Goal: Task Accomplishment & Management: Manage account settings

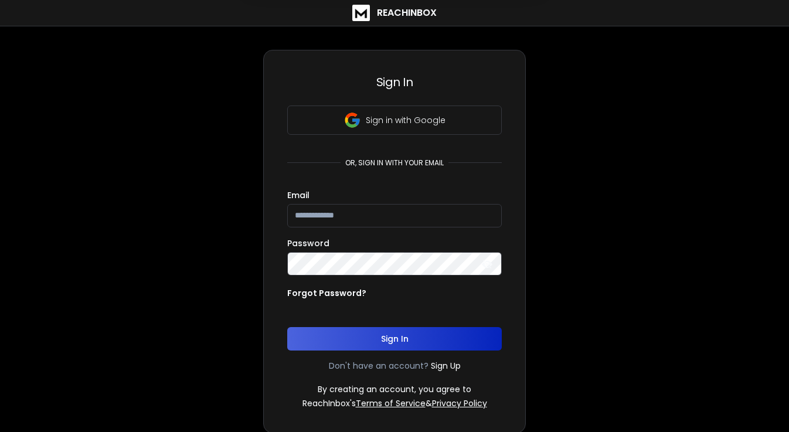
click at [411, 187] on div "Sign in with Google or, sign in with your email Email Password Forgot Password?…" at bounding box center [394, 256] width 214 height 303
click at [396, 210] on input "email" at bounding box center [394, 215] width 214 height 23
paste input "**********"
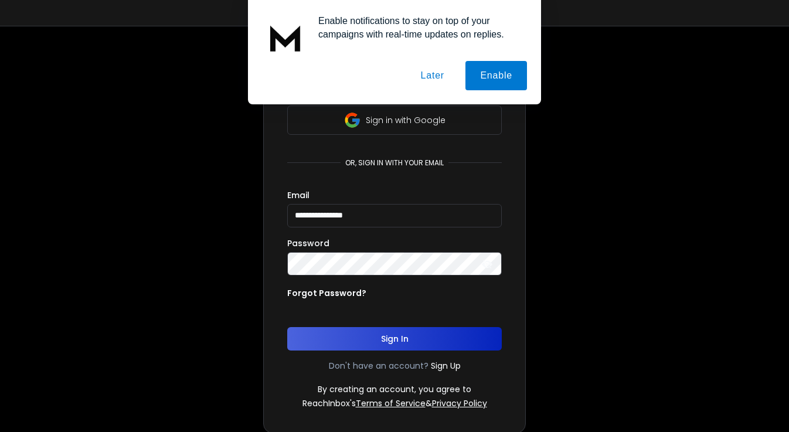
type input "**********"
click at [435, 73] on button "Later" at bounding box center [431, 75] width 53 height 29
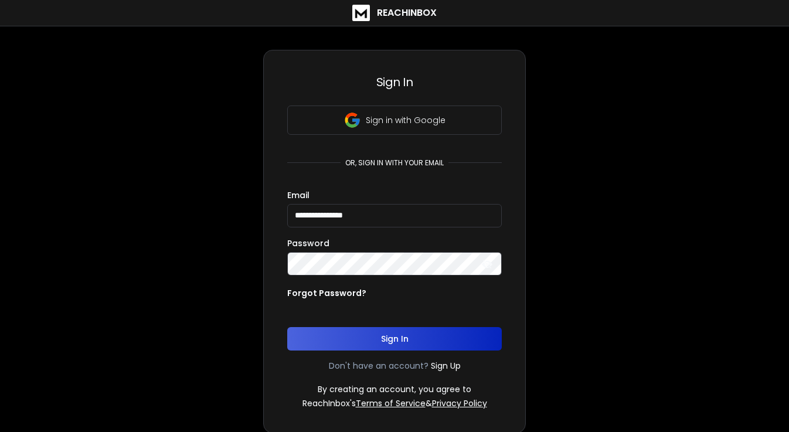
click at [403, 339] on button "Sign In" at bounding box center [394, 338] width 214 height 23
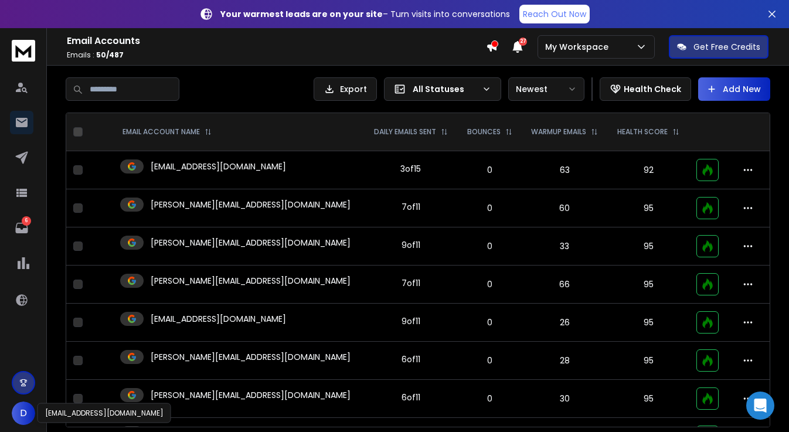
click at [24, 405] on span "D" at bounding box center [23, 412] width 23 height 23
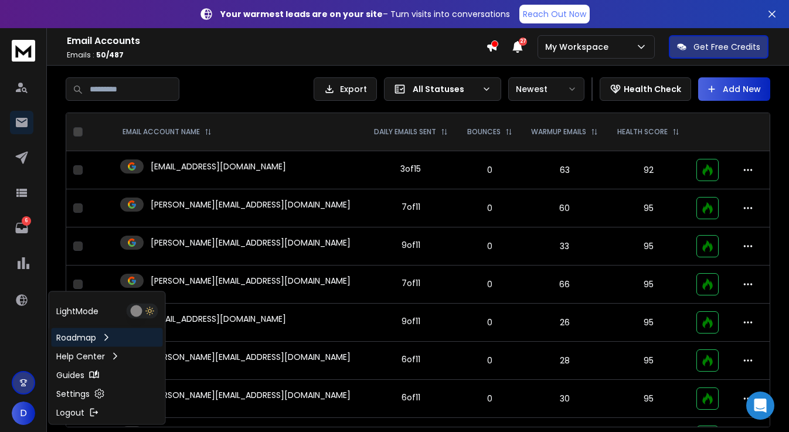
click at [148, 309] on icon at bounding box center [149, 310] width 9 height 9
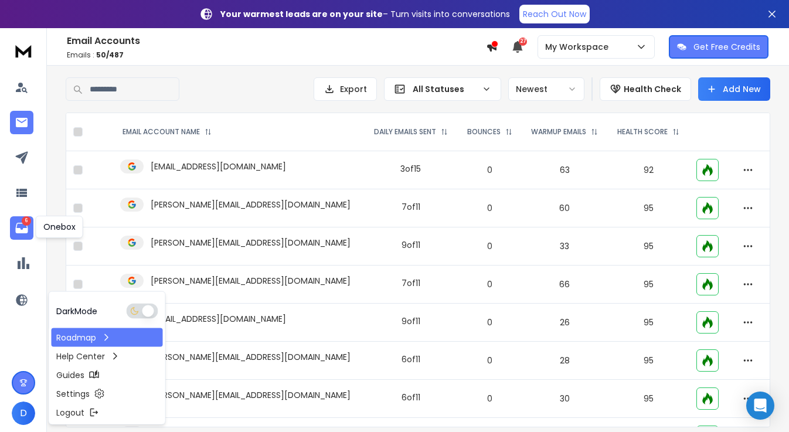
click at [21, 224] on icon at bounding box center [22, 228] width 14 height 14
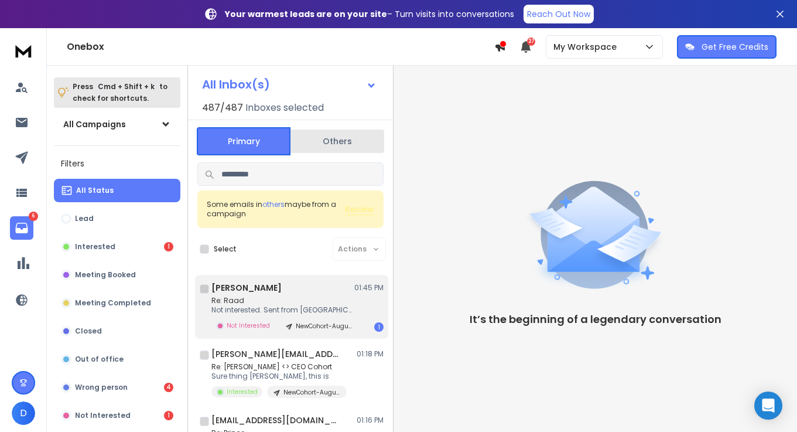
click at [305, 295] on div "Raad Qumsieh 01:45 PM Re: Raad Not interested. Sent from Gmail Not Interested N…" at bounding box center [298, 307] width 172 height 50
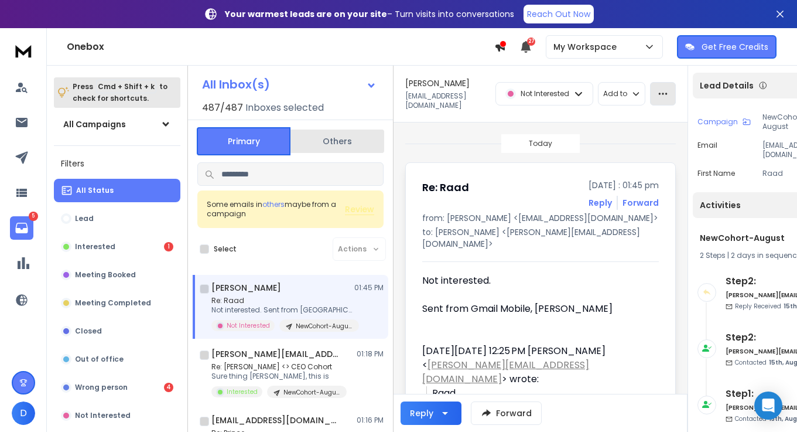
click at [669, 90] on icon "button" at bounding box center [663, 93] width 11 height 11
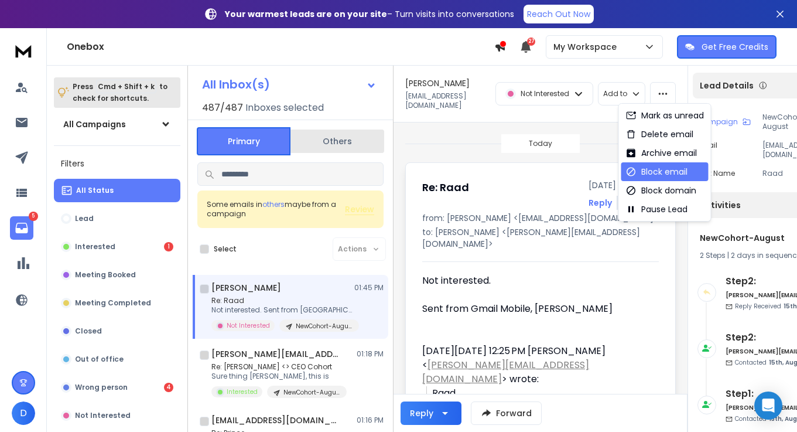
click at [688, 165] on div "Block email" at bounding box center [665, 171] width 87 height 19
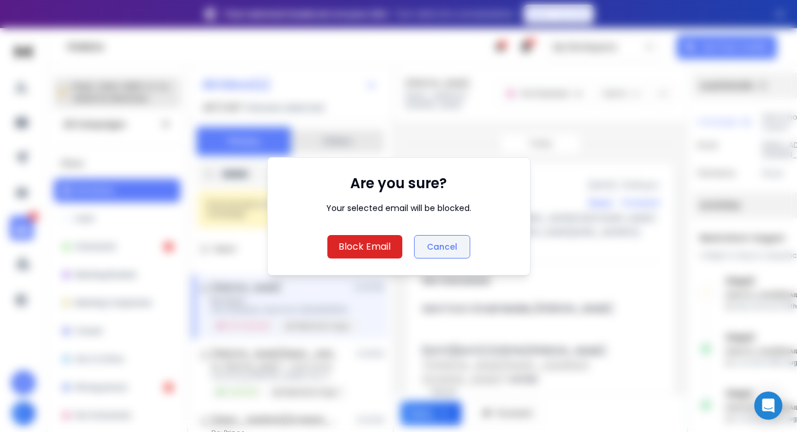
drag, startPoint x: 376, startPoint y: 247, endPoint x: 563, endPoint y: 183, distance: 198.1
click at [376, 247] on button "Block Email" at bounding box center [365, 246] width 75 height 23
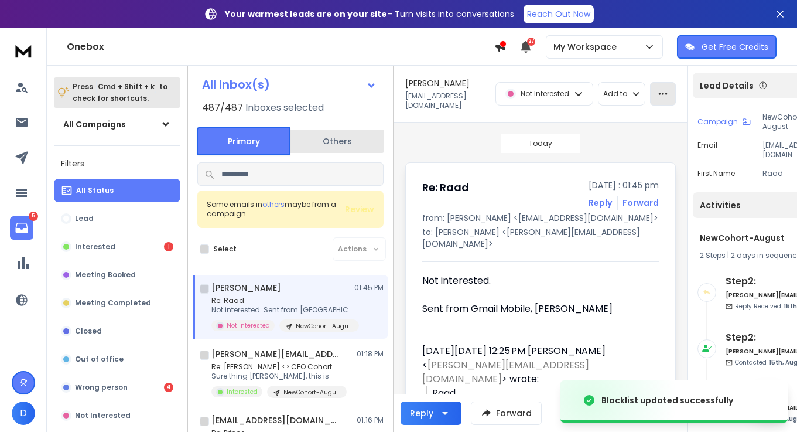
click at [669, 93] on icon "button" at bounding box center [663, 93] width 11 height 11
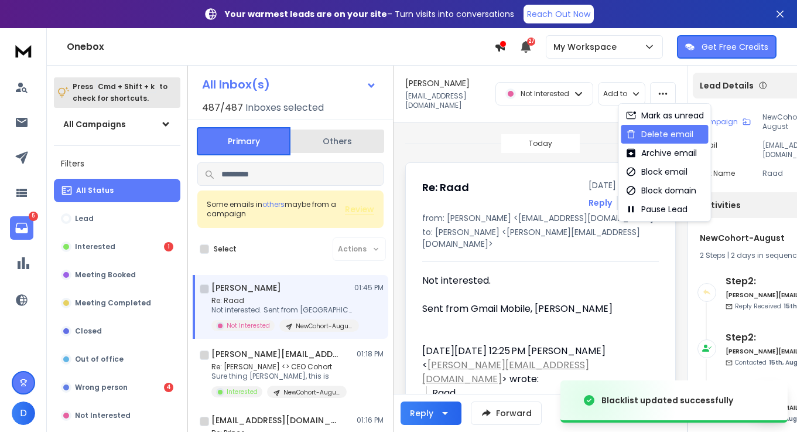
click at [680, 128] on div "Delete email" at bounding box center [665, 134] width 87 height 19
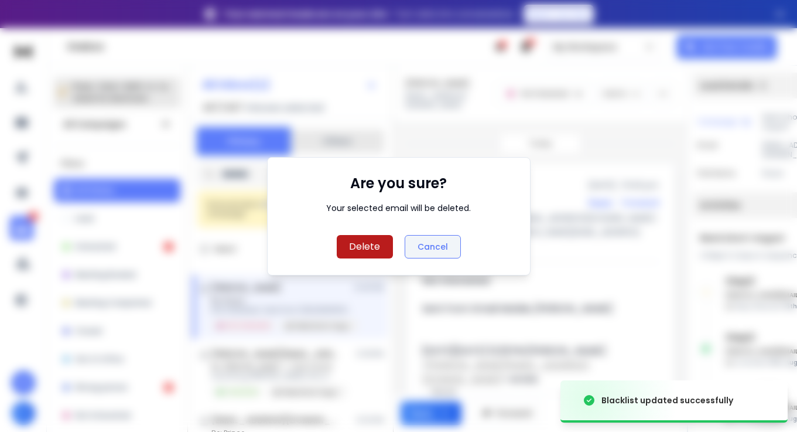
click at [362, 247] on button "Delete" at bounding box center [365, 246] width 56 height 23
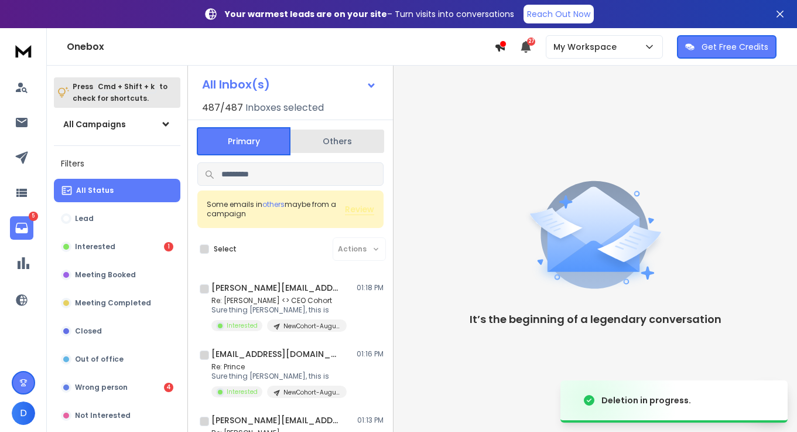
click at [323, 149] on button "Others" at bounding box center [338, 141] width 94 height 26
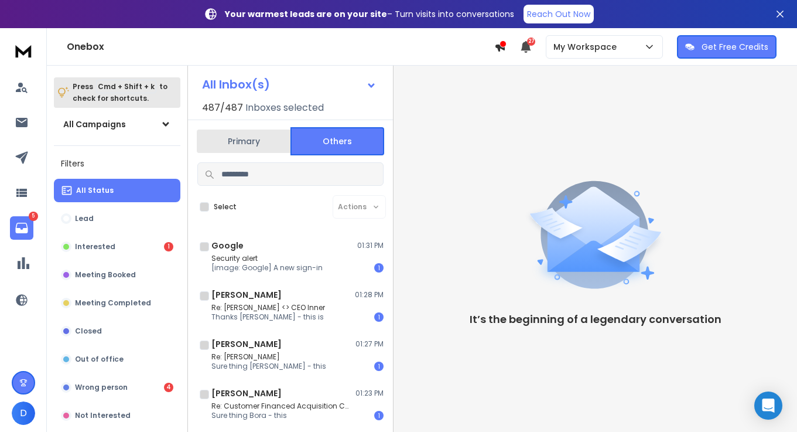
click at [262, 124] on div "All Inbox(s) 487 / 487 Inboxes selected Primary Others Select Actions Google 01…" at bounding box center [290, 282] width 205 height 432
click at [263, 136] on button "Primary" at bounding box center [244, 141] width 94 height 26
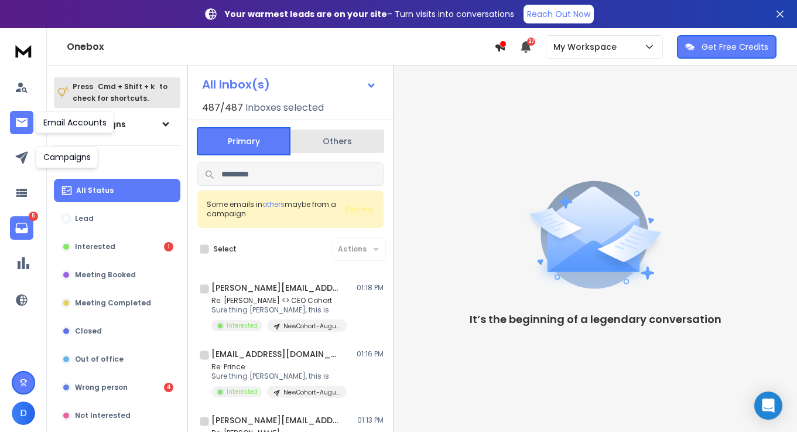
click at [20, 127] on icon at bounding box center [22, 122] width 12 height 9
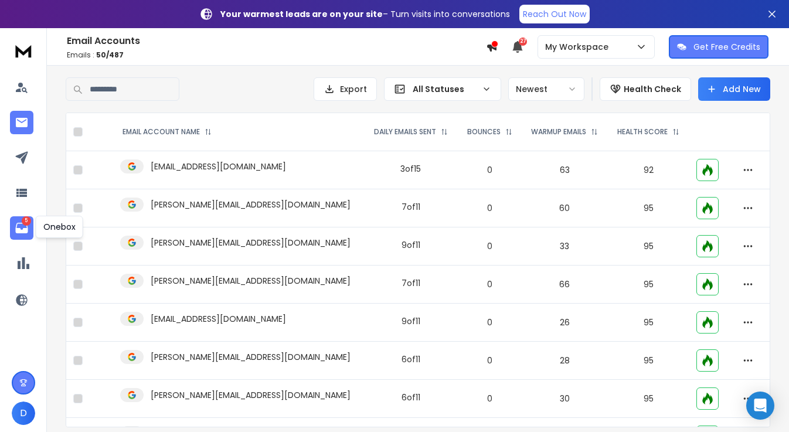
click at [23, 236] on link "5" at bounding box center [21, 227] width 23 height 23
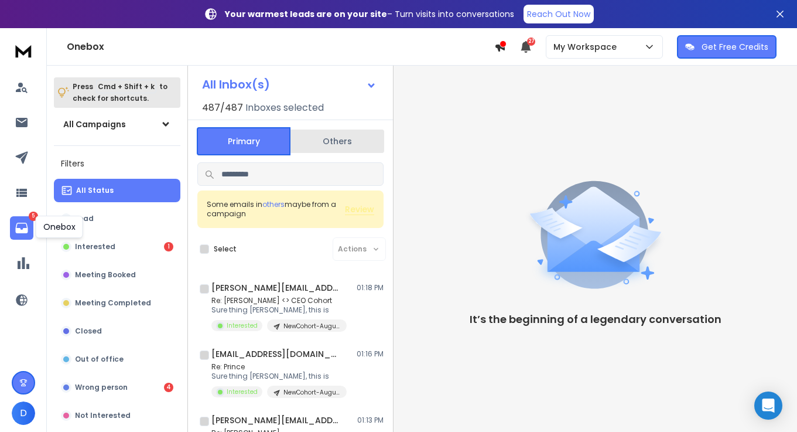
click at [309, 141] on button "Others" at bounding box center [338, 141] width 94 height 26
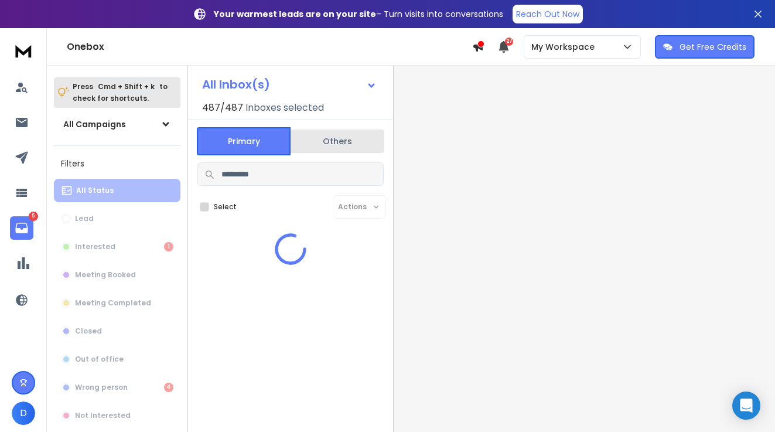
click at [254, 135] on button "Primary" at bounding box center [244, 141] width 94 height 28
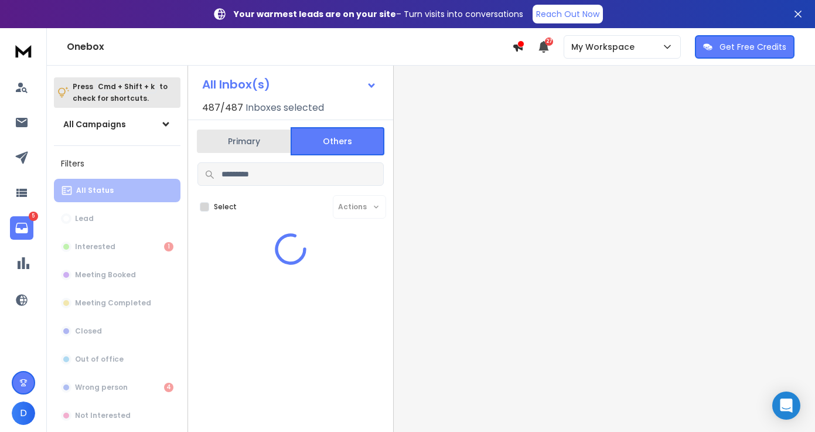
click at [323, 142] on button "Others" at bounding box center [338, 141] width 94 height 28
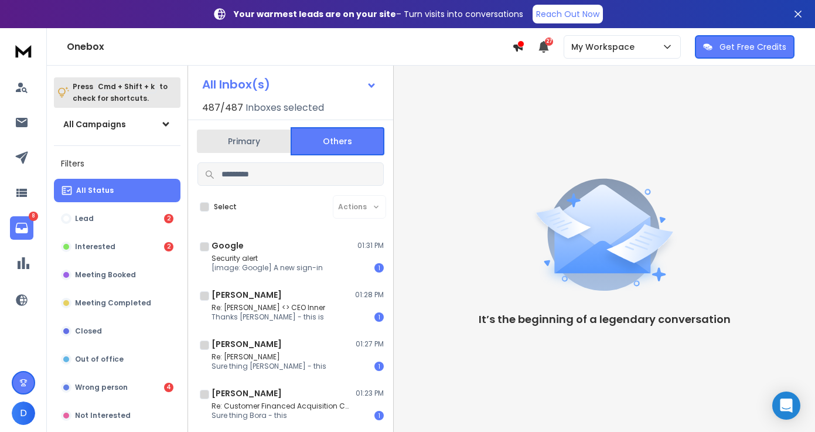
click at [281, 138] on button "Primary" at bounding box center [244, 141] width 94 height 26
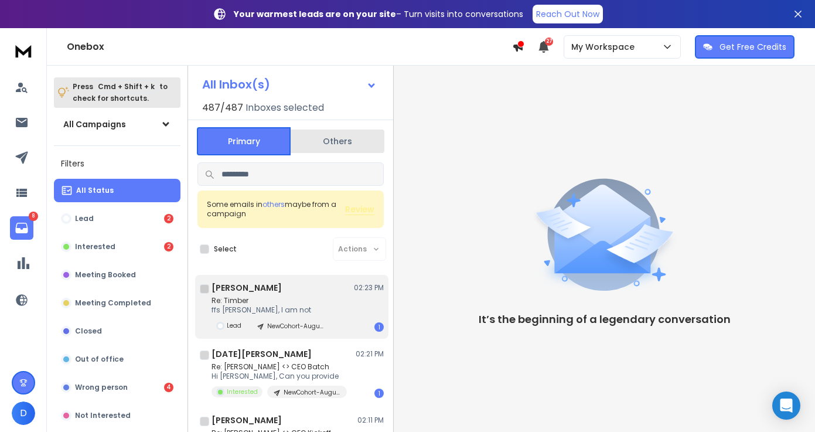
click at [365, 303] on div "Re: Timber ffs jon, I am not Lead NewCohort-August 1" at bounding box center [298, 314] width 172 height 36
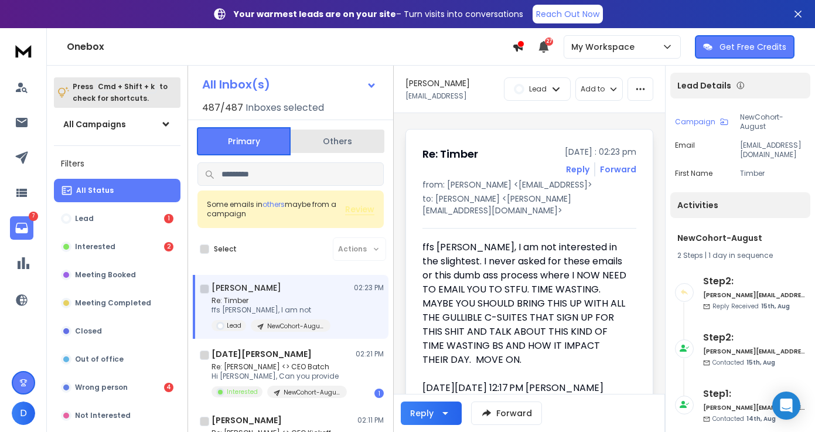
scroll to position [27, 0]
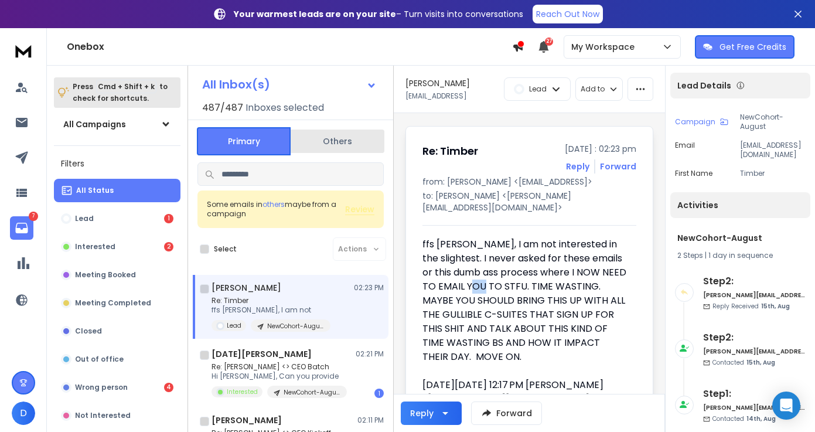
drag, startPoint x: 479, startPoint y: 275, endPoint x: 485, endPoint y: 279, distance: 6.7
click at [485, 279] on div "ffs jon, I am not interested in the slightest. I never asked for these emails o…" at bounding box center [524, 300] width 204 height 127
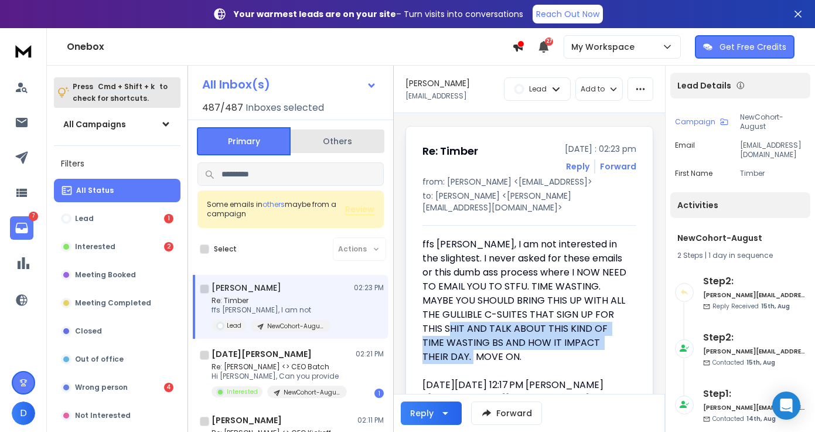
drag, startPoint x: 495, startPoint y: 347, endPoint x: 476, endPoint y: 317, distance: 35.8
click at [476, 317] on div "ffs jon, I am not interested in the slightest. I never asked for these emails o…" at bounding box center [524, 300] width 204 height 127
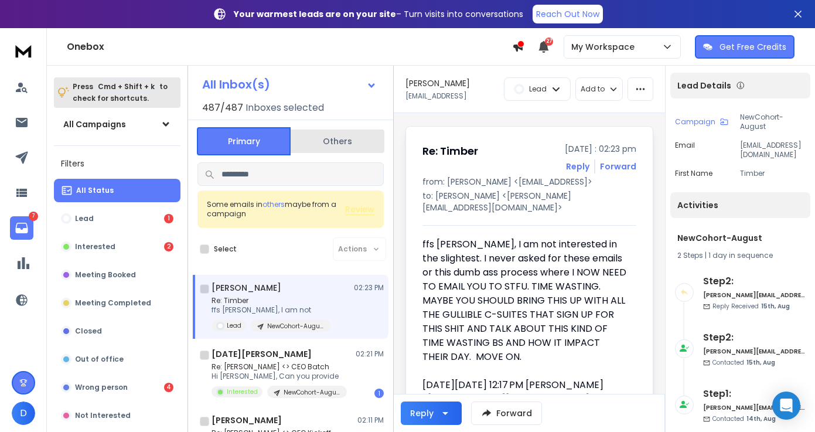
click at [476, 317] on div "ffs jon, I am not interested in the slightest. I never asked for these emails o…" at bounding box center [524, 300] width 204 height 127
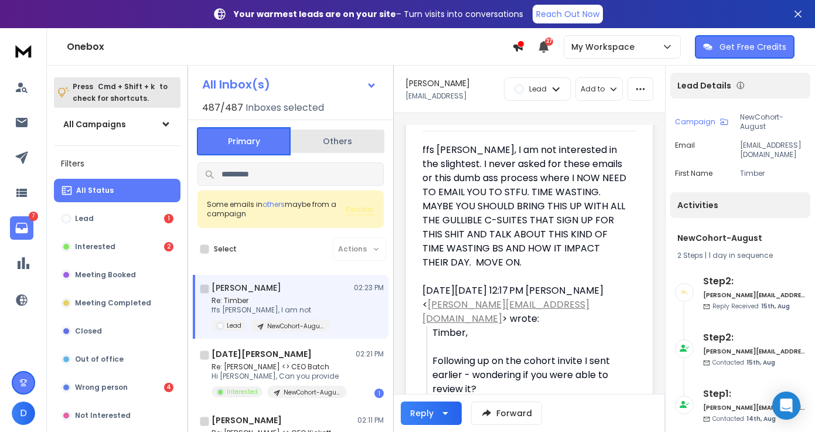
scroll to position [0, 0]
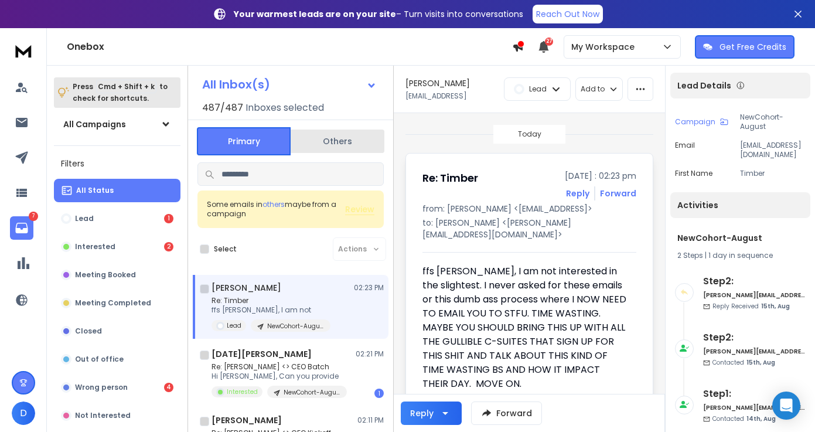
drag, startPoint x: 509, startPoint y: 208, endPoint x: 591, endPoint y: 210, distance: 82.1
click at [591, 210] on p "from: Timber Barker <timber@boominc.ai>" at bounding box center [529, 209] width 214 height 12
copy p "timber@boominc.ai"
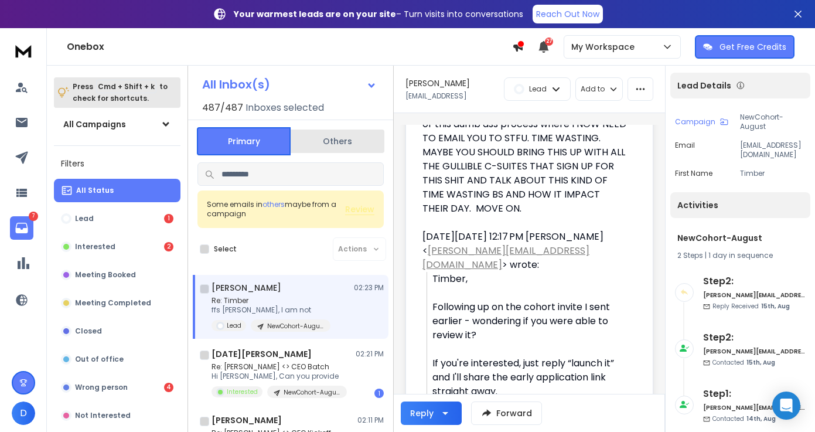
scroll to position [94, 0]
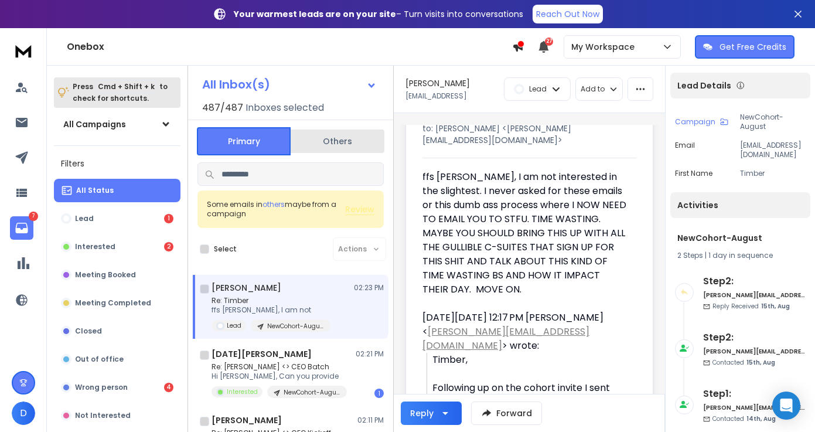
drag, startPoint x: 540, startPoint y: 222, endPoint x: 495, endPoint y: 216, distance: 45.0
click at [540, 222] on div "ffs jon, I am not interested in the slightest. I never asked for these emails o…" at bounding box center [524, 233] width 204 height 127
drag, startPoint x: 465, startPoint y: 202, endPoint x: 470, endPoint y: 203, distance: 6.1
click at [470, 203] on div "ffs jon, I am not interested in the slightest. I never asked for these emails o…" at bounding box center [524, 233] width 204 height 127
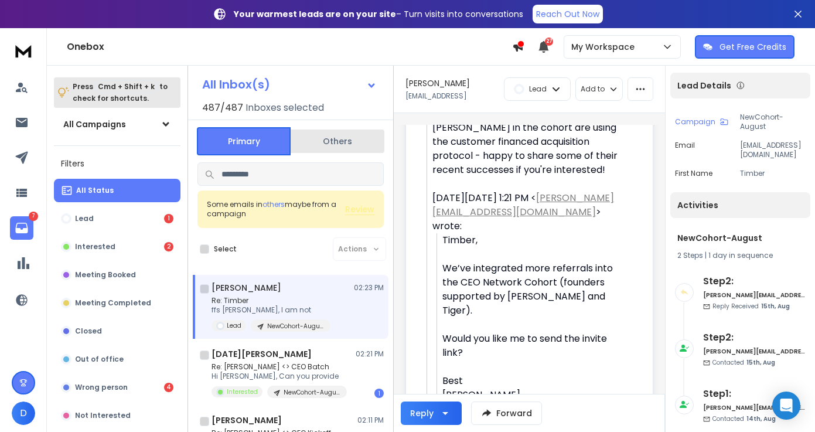
scroll to position [674, 0]
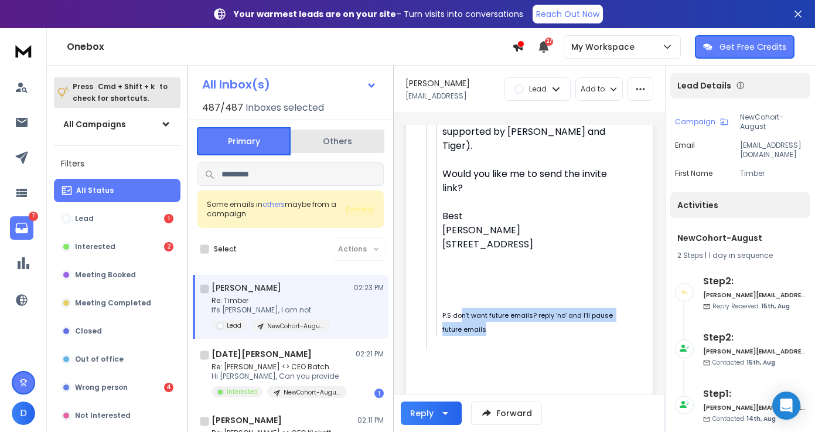
drag, startPoint x: 487, startPoint y: 291, endPoint x: 470, endPoint y: 274, distance: 24.4
click at [460, 294] on div "P.S don’t want future emails? reply ‘no’ and I’ll pause future emails" at bounding box center [534, 315] width 185 height 42
click at [499, 294] on div "P.S don’t want future emails? reply ‘no’ and I’ll pause future emails" at bounding box center [534, 315] width 185 height 42
drag, startPoint x: 481, startPoint y: 278, endPoint x: 456, endPoint y: 261, distance: 30.7
click at [456, 294] on div "P.S don’t want future emails? reply ‘no’ and I’ll pause future emails" at bounding box center [534, 315] width 185 height 42
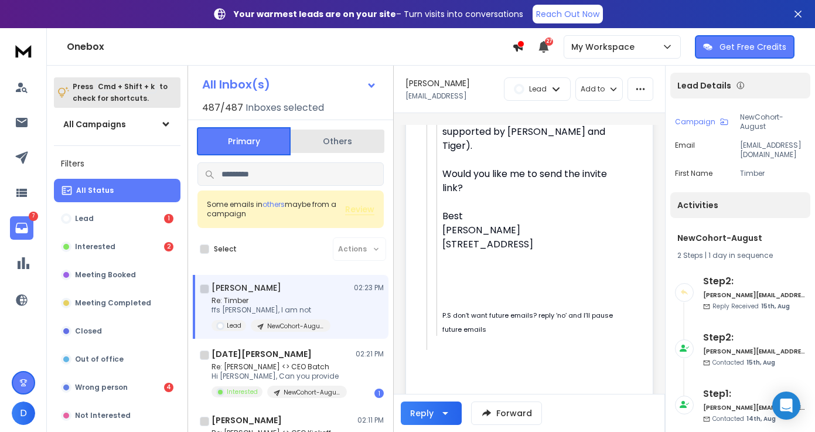
click at [456, 294] on div "P.S don’t want future emails? reply ‘no’ and I’ll pause future emails" at bounding box center [534, 315] width 185 height 42
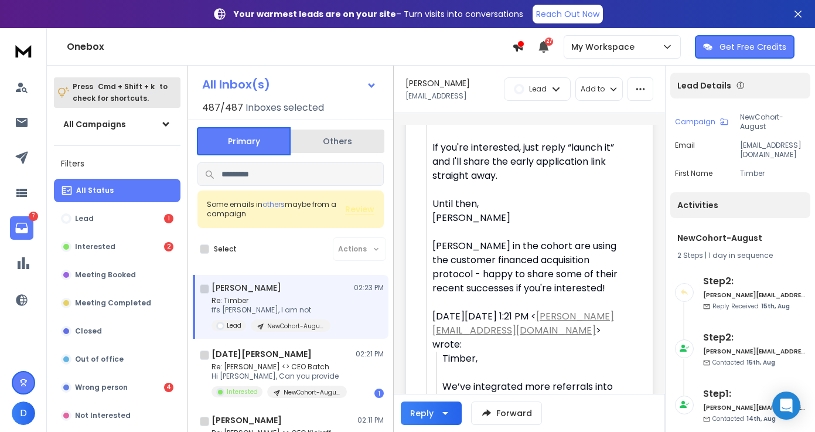
scroll to position [710, 0]
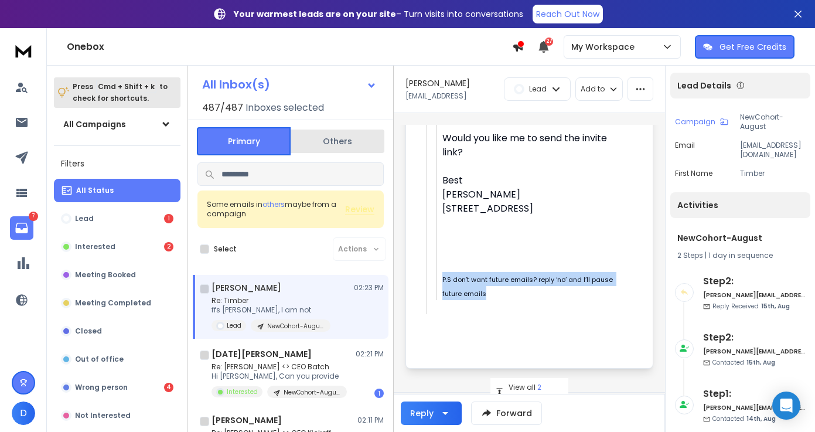
drag, startPoint x: 483, startPoint y: 257, endPoint x: 435, endPoint y: 241, distance: 50.2
click at [435, 241] on div "Timber, Following up on the cohort invite I sent earlier - wondering if you wer…" at bounding box center [529, 19] width 195 height 562
drag, startPoint x: 459, startPoint y: 248, endPoint x: 470, endPoint y: 259, distance: 15.3
click at [470, 259] on blockquote "Timber, We’ve integrated more referrals into the CEO Network Cohort (founders s…" at bounding box center [531, 166] width 190 height 267
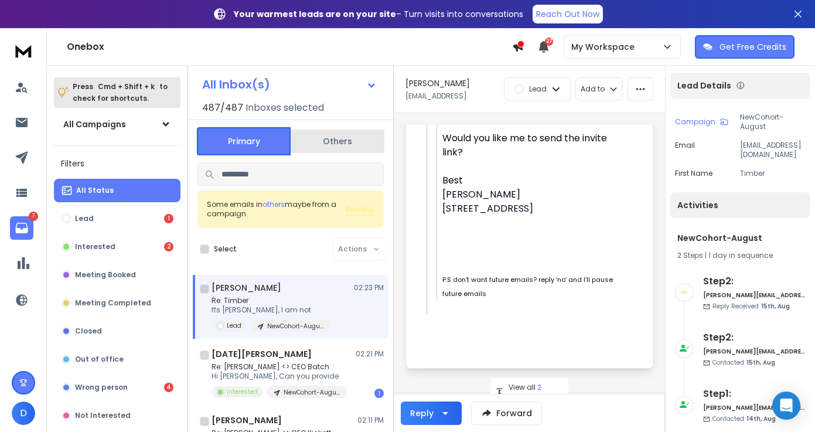
click at [470, 259] on div "P.S don’t want future emails? reply ‘no’ and I’ll pause future emails" at bounding box center [534, 279] width 185 height 42
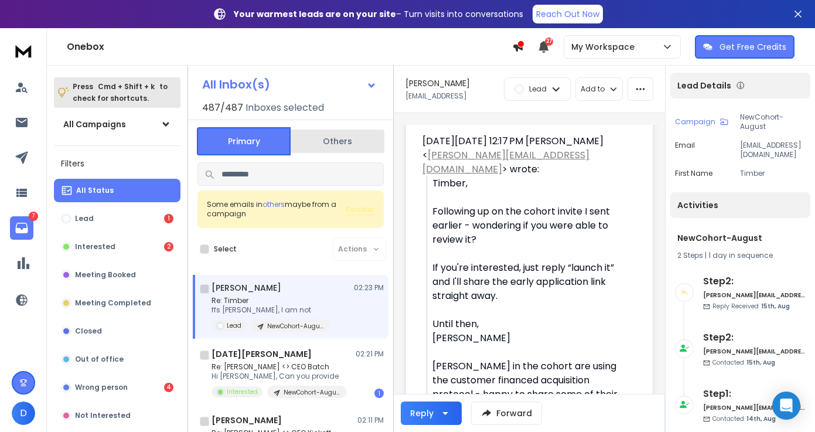
scroll to position [117, 0]
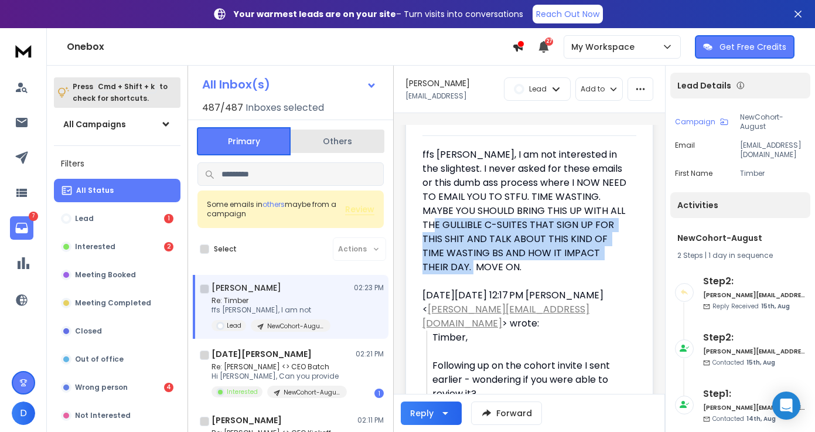
drag, startPoint x: 461, startPoint y: 216, endPoint x: 513, endPoint y: 254, distance: 64.6
click at [513, 254] on div "ffs jon, I am not interested in the slightest. I never asked for these emails o…" at bounding box center [524, 211] width 204 height 127
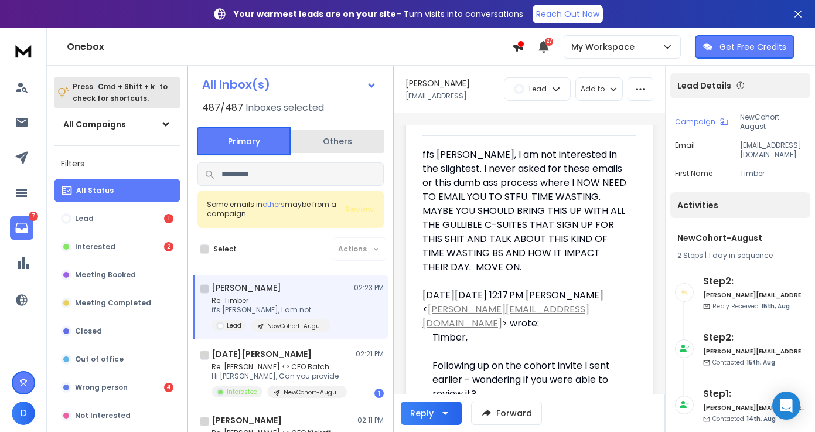
click at [513, 254] on div "ffs jon, I am not interested in the slightest. I never asked for these emails o…" at bounding box center [524, 211] width 204 height 127
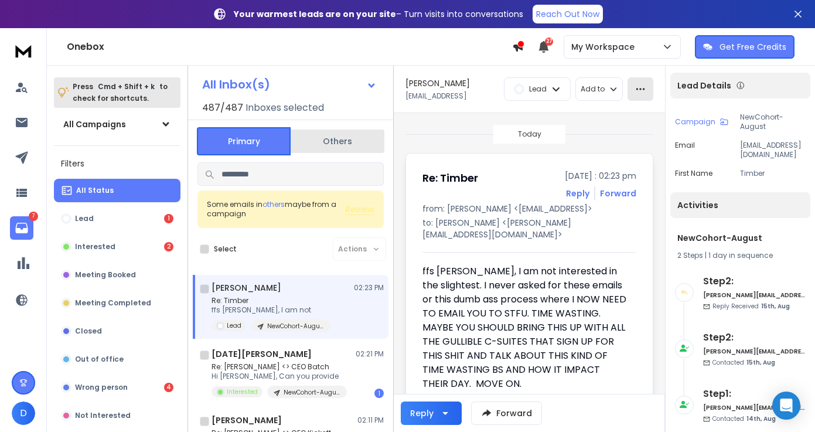
click at [646, 86] on icon "button" at bounding box center [640, 89] width 11 height 11
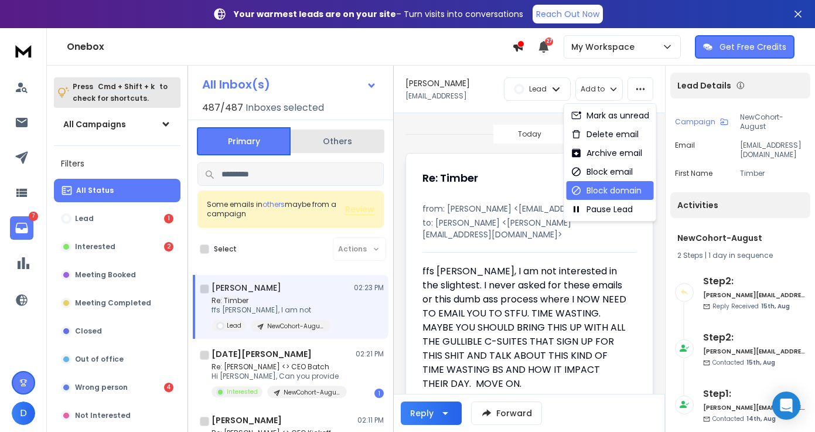
click at [620, 185] on div "Block domain" at bounding box center [606, 191] width 70 height 12
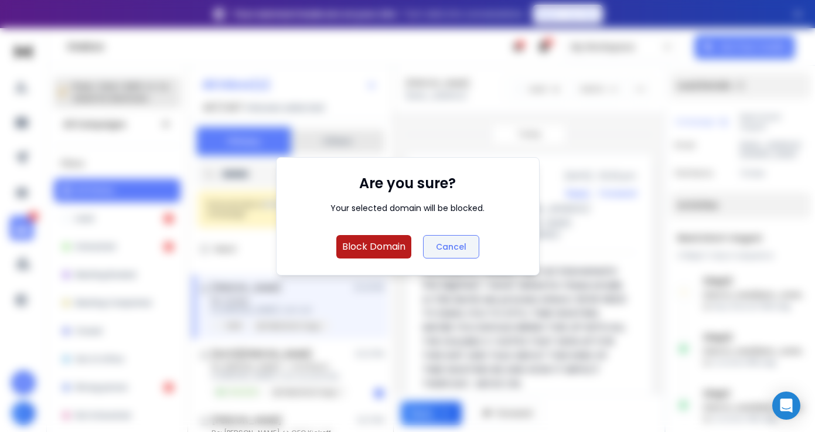
click at [372, 243] on button "Block Domain" at bounding box center [373, 246] width 75 height 23
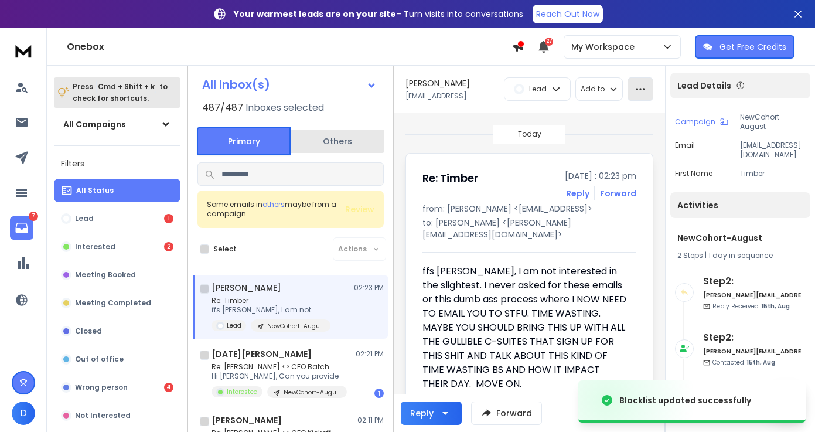
click at [646, 93] on icon "button" at bounding box center [640, 89] width 11 height 11
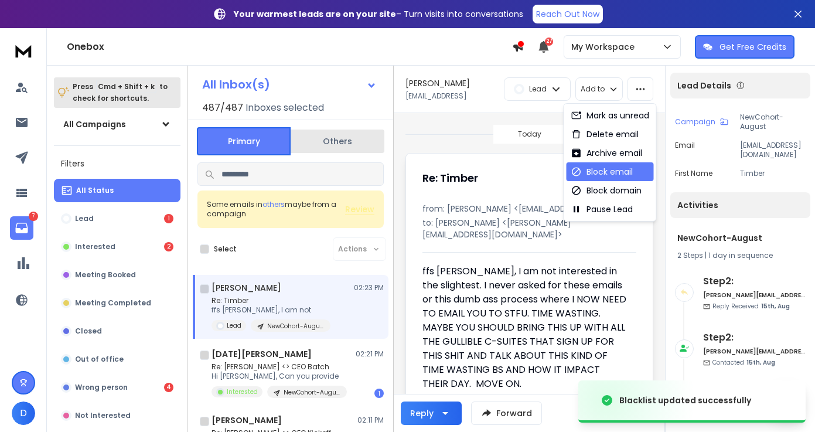
click at [617, 168] on div "Block email" at bounding box center [602, 172] width 62 height 12
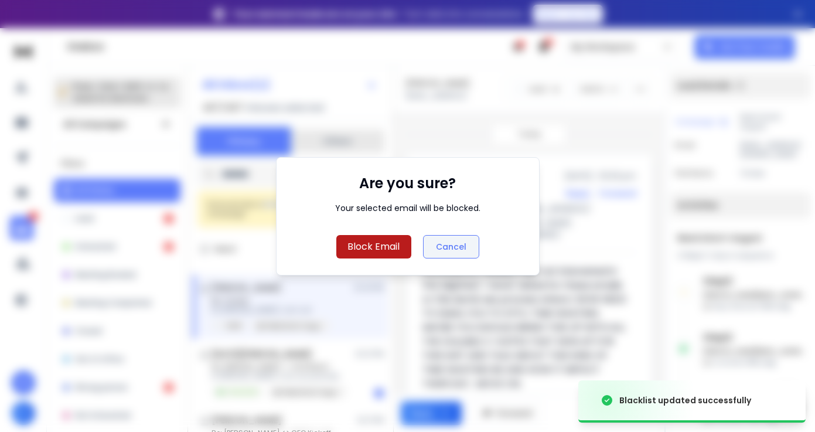
click at [384, 242] on button "Block Email" at bounding box center [373, 246] width 75 height 23
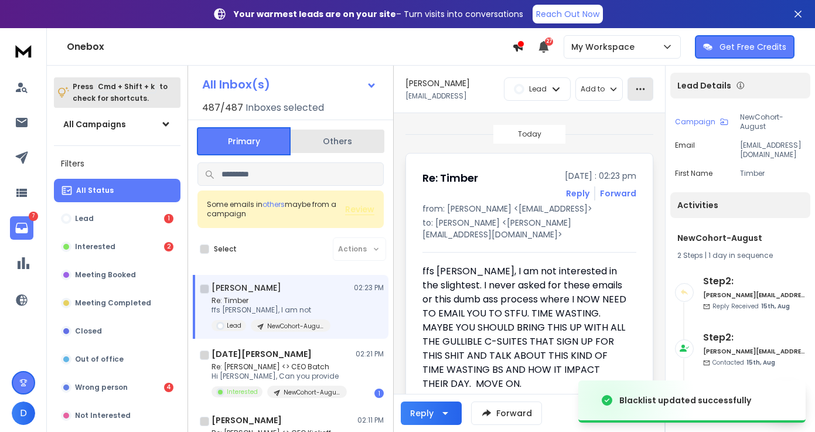
click at [646, 91] on icon "button" at bounding box center [640, 89] width 11 height 11
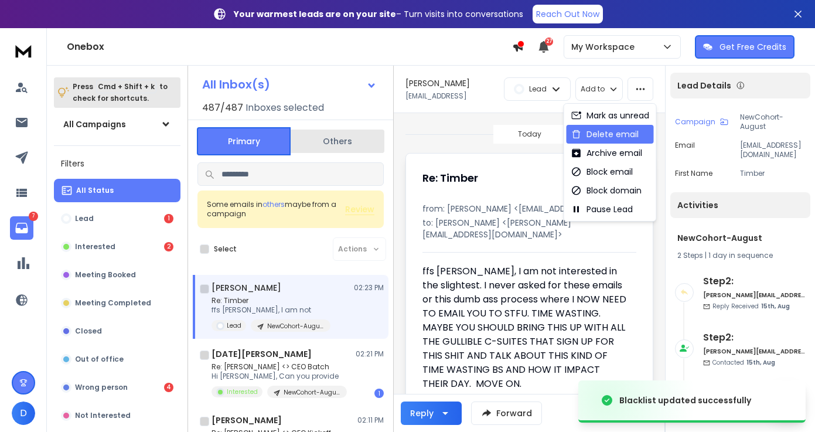
click at [623, 131] on div "Delete email" at bounding box center [604, 134] width 67 height 12
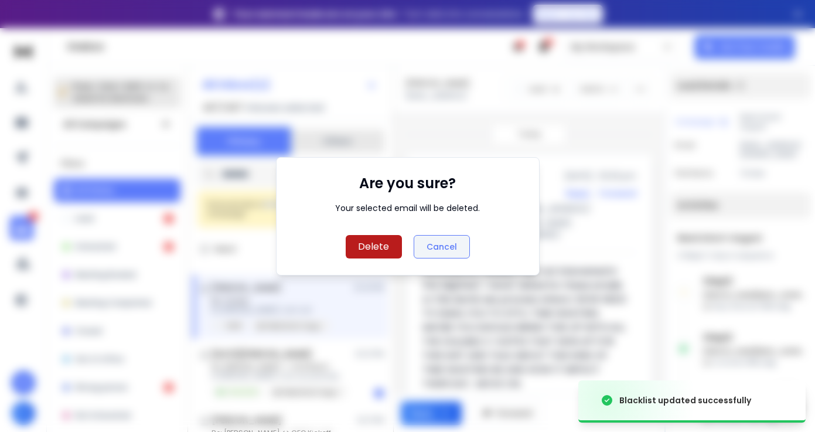
drag, startPoint x: 380, startPoint y: 242, endPoint x: 388, endPoint y: 238, distance: 8.7
click at [380, 243] on button "Delete" at bounding box center [374, 246] width 56 height 23
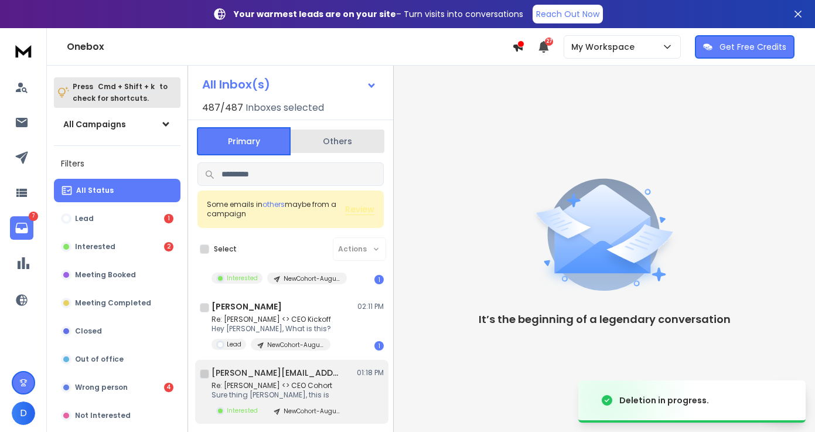
scroll to position [54, 0]
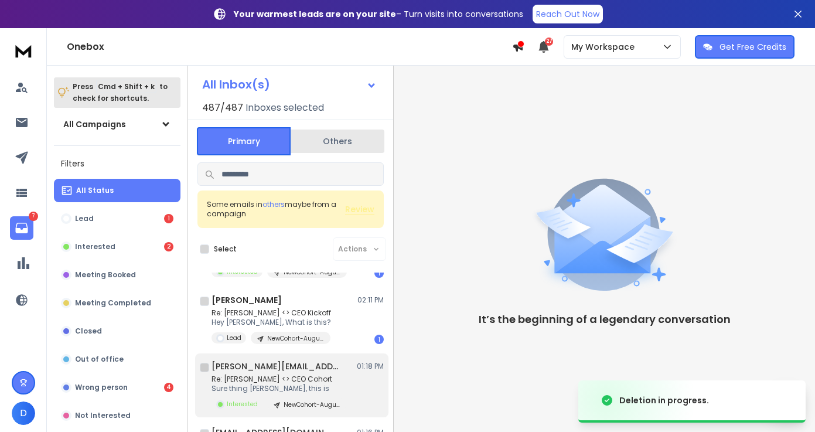
click at [346, 366] on div "roberto@directagroup.com 01:18 PM" at bounding box center [298, 366] width 172 height 12
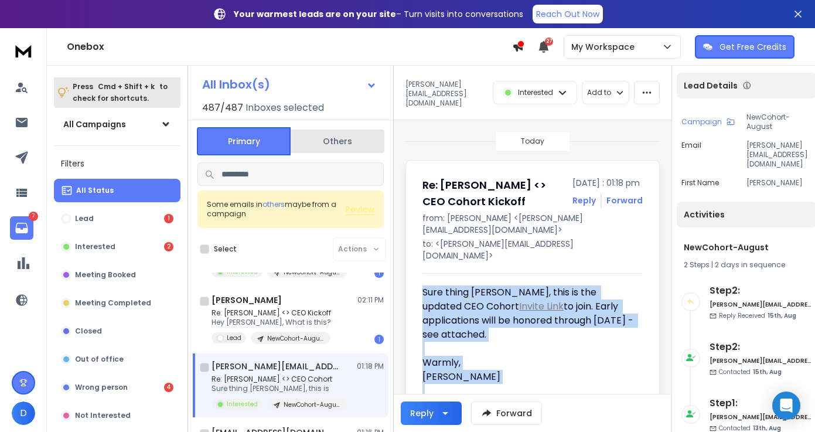
drag, startPoint x: 473, startPoint y: 342, endPoint x: 402, endPoint y: 247, distance: 118.5
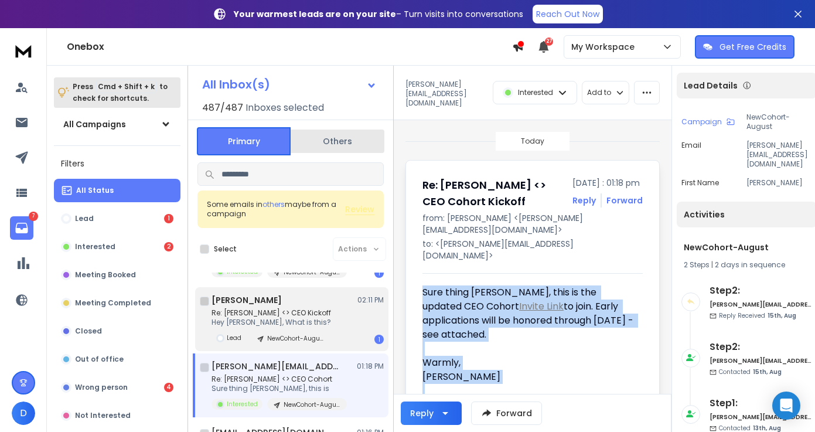
copy div "Sure thing Roberto, this is the updated CEO Cohort Invite Link to join. Early a…"
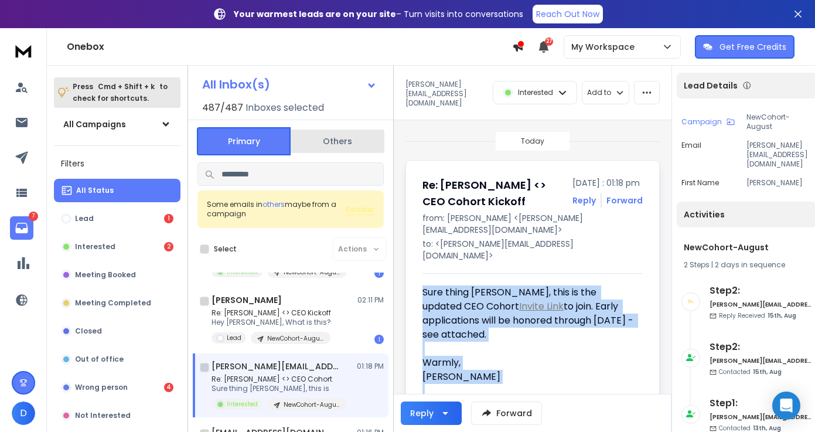
scroll to position [0, 0]
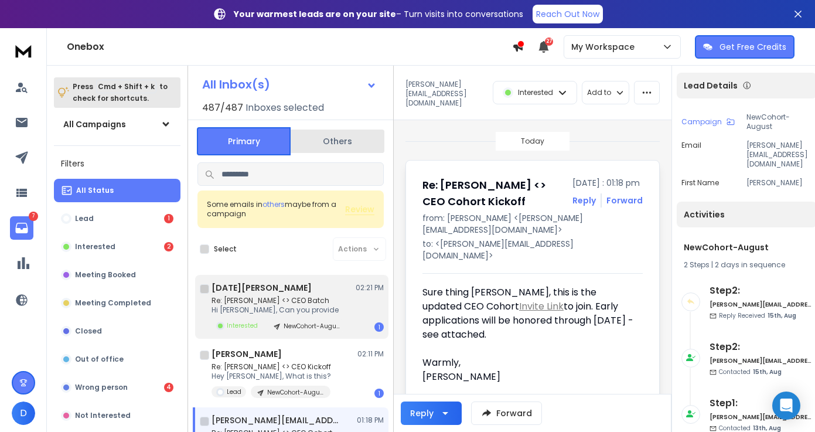
click at [342, 312] on p "Hi Jonathan, Can you provide" at bounding box center [279, 309] width 135 height 9
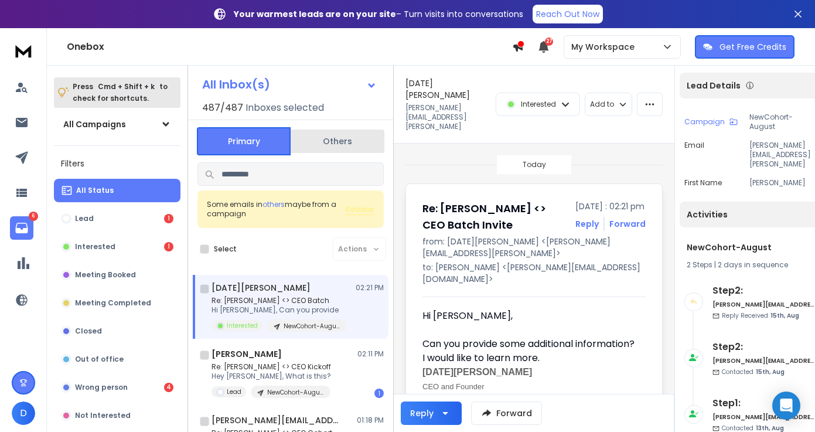
click at [429, 411] on div "Reply" at bounding box center [421, 413] width 23 height 12
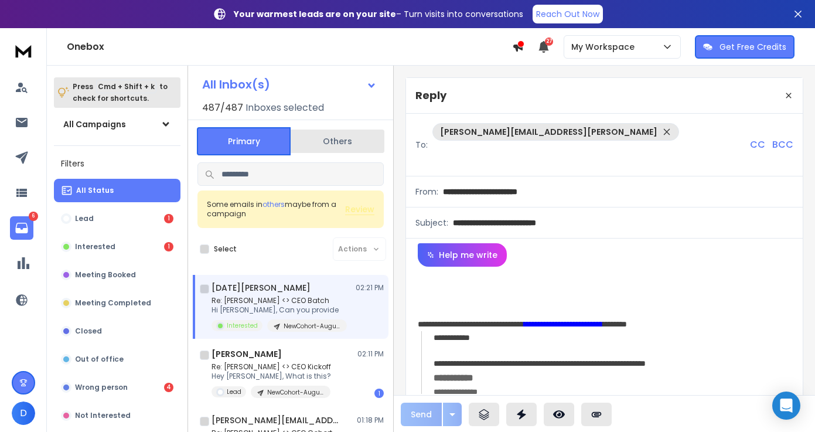
click at [426, 278] on div at bounding box center [604, 284] width 373 height 13
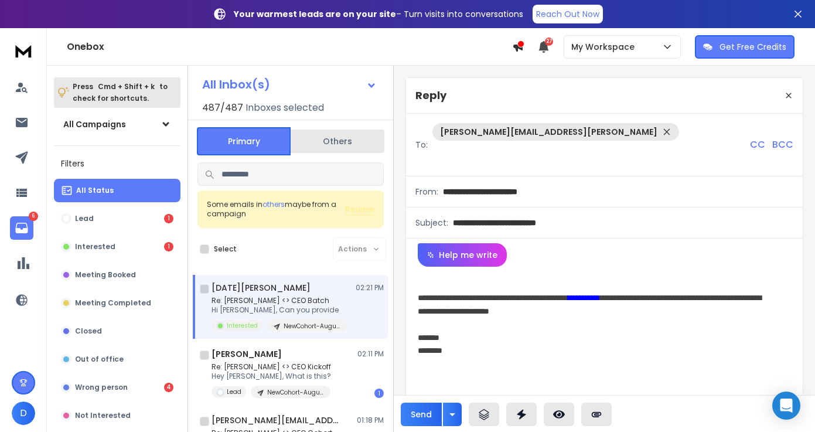
click at [414, 277] on div "**********" at bounding box center [604, 330] width 397 height 127
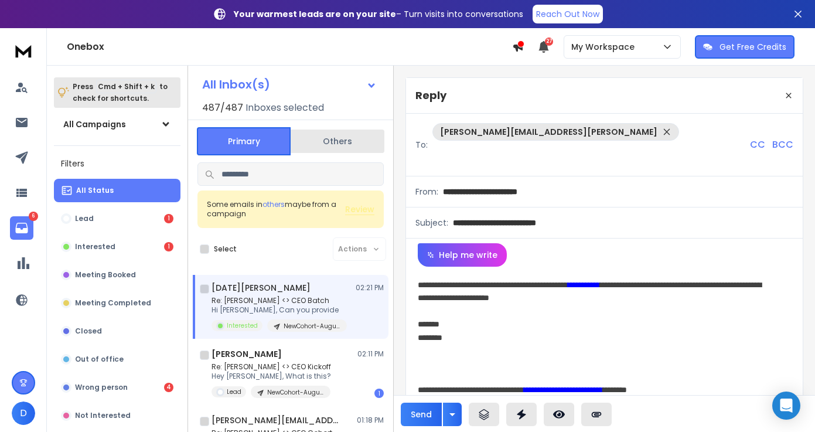
click at [474, 278] on div "**********" at bounding box center [596, 291] width 356 height 26
click at [475, 278] on div "**********" at bounding box center [596, 291] width 356 height 26
click at [468, 278] on div "**********" at bounding box center [596, 291] width 356 height 26
click at [517, 278] on div "**********" at bounding box center [596, 291] width 356 height 26
drag, startPoint x: 586, startPoint y: 282, endPoint x: 524, endPoint y: 277, distance: 62.3
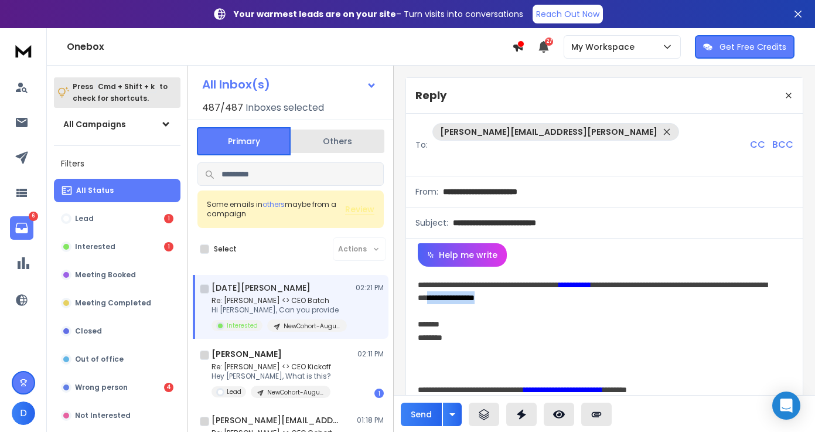
click at [524, 278] on div "**********" at bounding box center [596, 291] width 356 height 26
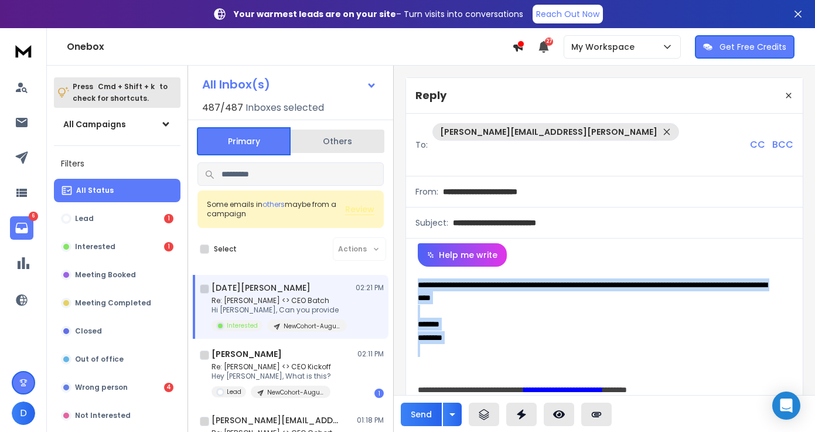
drag, startPoint x: 468, startPoint y: 332, endPoint x: 395, endPoint y: 251, distance: 108.7
click at [406, 267] on div "**********" at bounding box center [604, 330] width 397 height 127
copy div "**********"
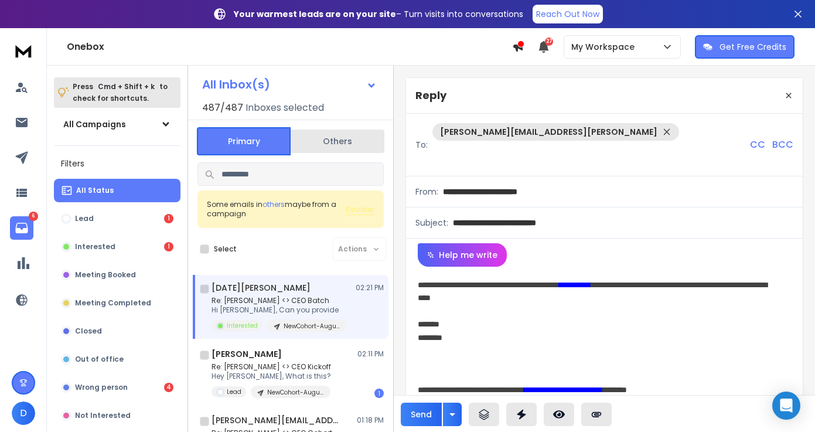
click at [490, 331] on div "********" at bounding box center [596, 337] width 356 height 13
click at [419, 408] on button "Send" at bounding box center [421, 414] width 41 height 23
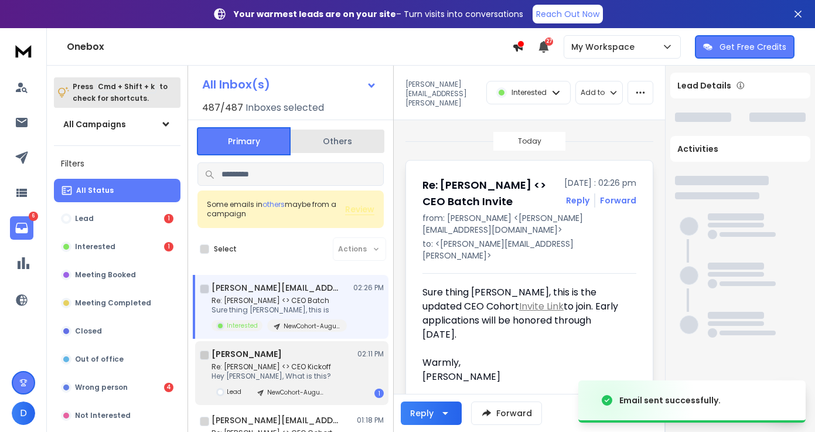
click at [322, 356] on div "Ryan Fishel 02:11 PM" at bounding box center [298, 354] width 172 height 12
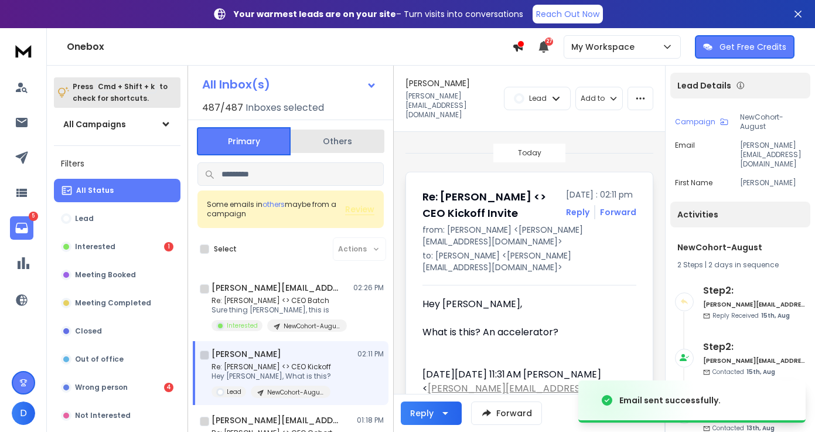
click at [423, 410] on div "Reply" at bounding box center [421, 413] width 23 height 12
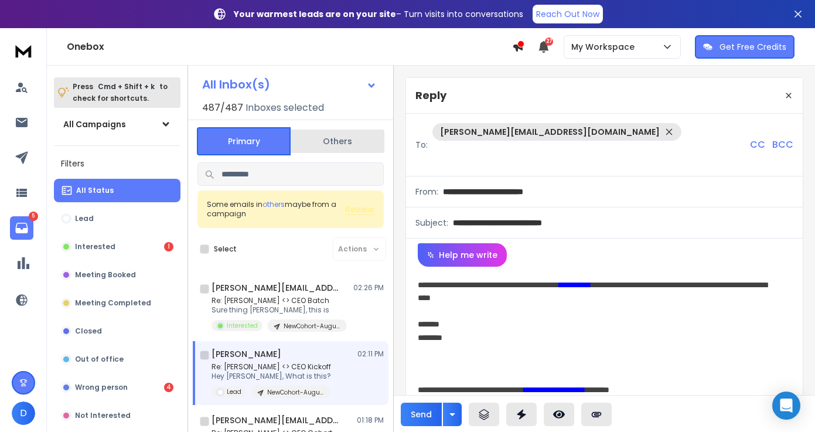
click at [454, 278] on div "**********" at bounding box center [596, 291] width 356 height 26
click at [458, 278] on div "**********" at bounding box center [596, 291] width 356 height 26
click at [432, 412] on button "Send" at bounding box center [421, 414] width 41 height 23
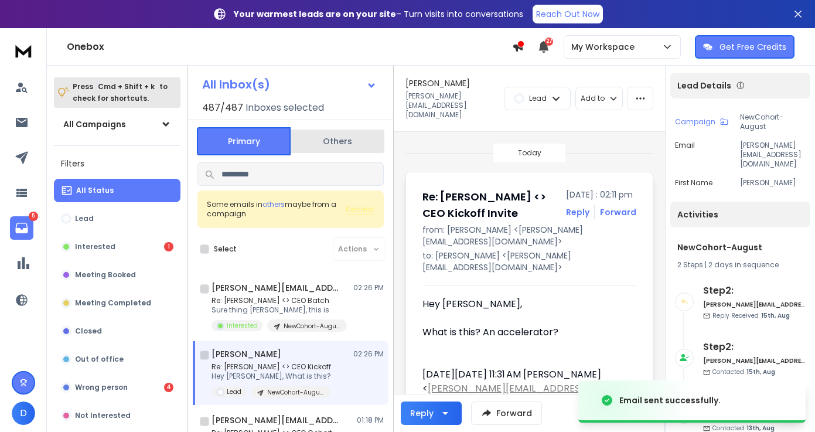
click at [570, 88] on div "Lead" at bounding box center [537, 98] width 66 height 22
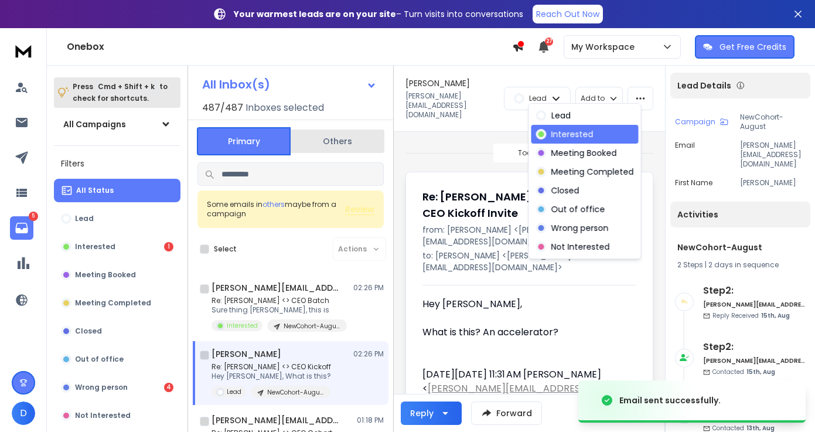
click at [568, 134] on p "Interested" at bounding box center [572, 134] width 42 height 12
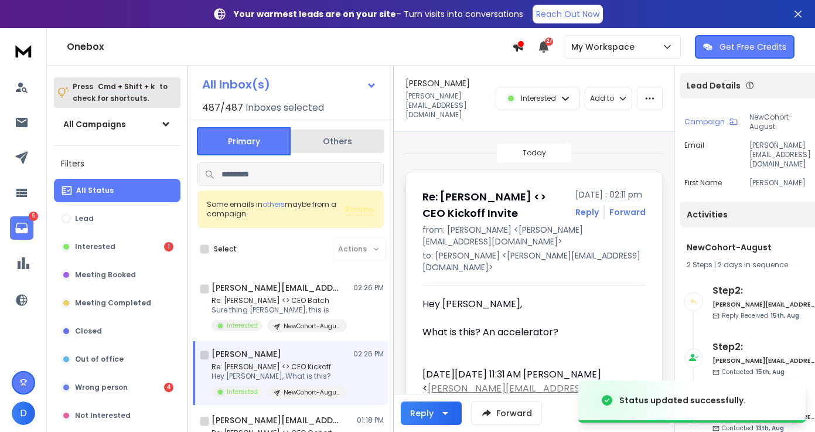
click at [347, 150] on button "Others" at bounding box center [338, 141] width 94 height 26
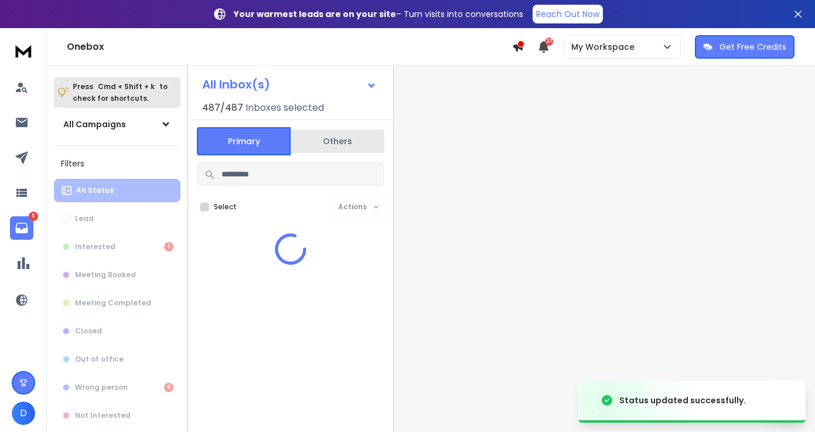
click at [260, 140] on button "Primary" at bounding box center [244, 141] width 94 height 28
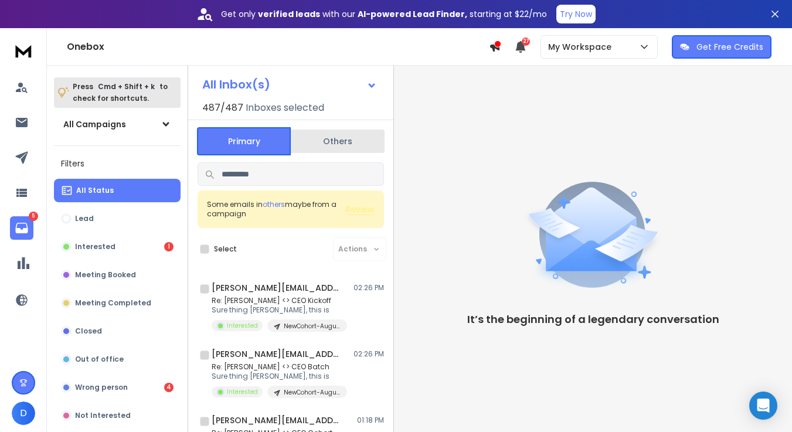
click at [276, 144] on button "Primary" at bounding box center [244, 141] width 94 height 28
click at [272, 168] on input at bounding box center [290, 173] width 186 height 23
paste input "**********"
type input "**********"
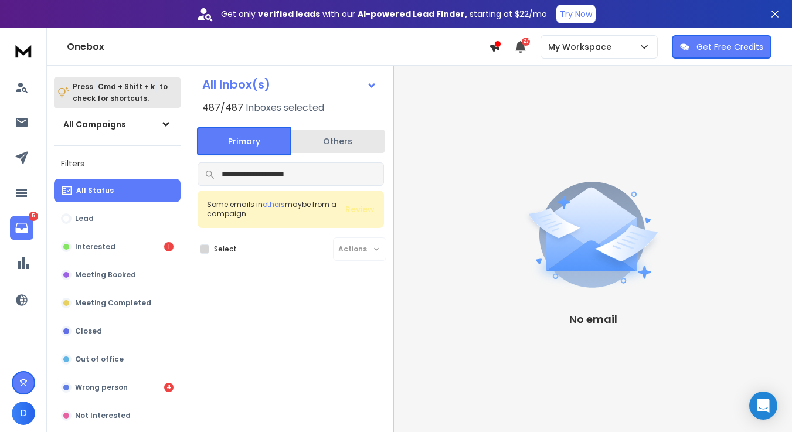
click at [330, 144] on button "Others" at bounding box center [338, 141] width 94 height 26
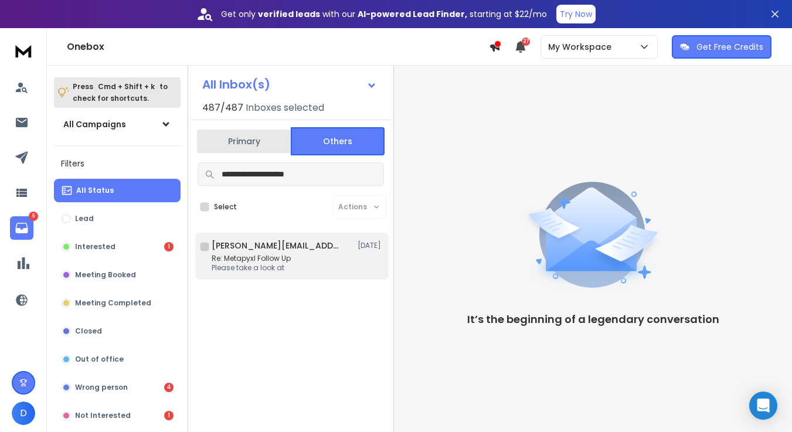
click at [323, 238] on div "jennifer@metapyxl.com 01 Jul Re: Metapyxl Follow Up Please take a look at" at bounding box center [291, 256] width 193 height 47
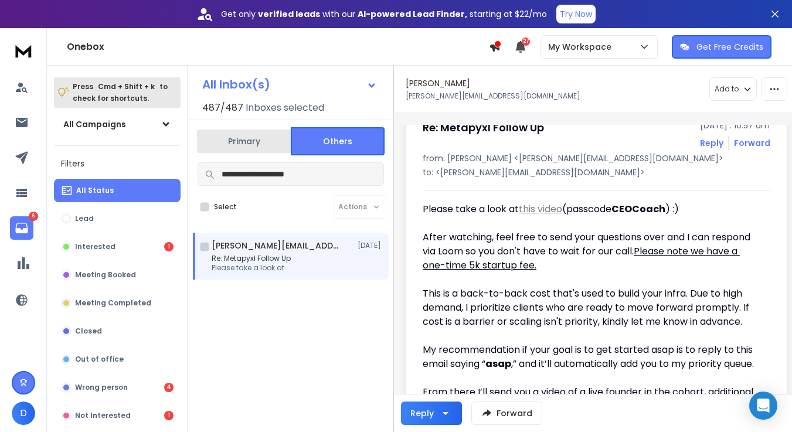
scroll to position [40, 0]
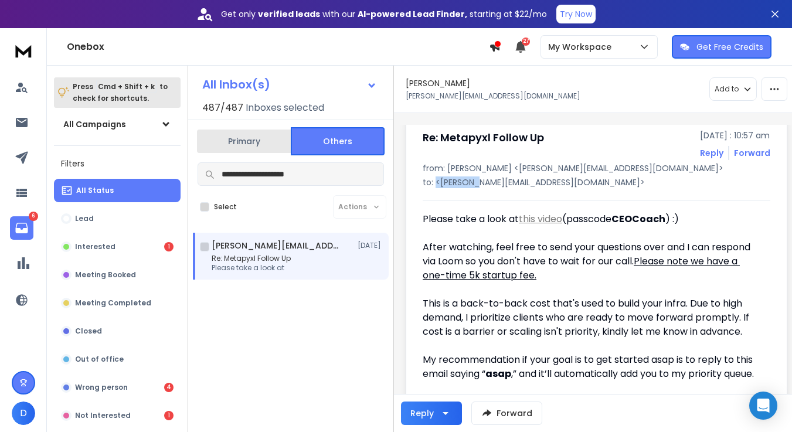
drag, startPoint x: 434, startPoint y: 182, endPoint x: 470, endPoint y: 183, distance: 36.3
click at [470, 183] on p "to: <jennifer@metapyxl.com>" at bounding box center [595, 182] width 347 height 12
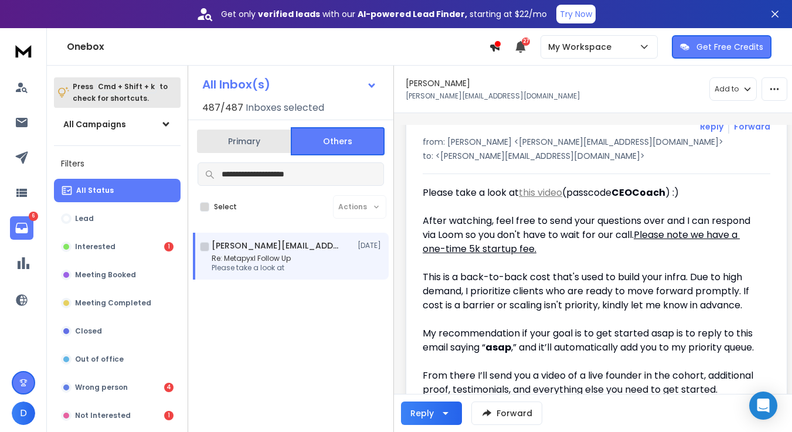
scroll to position [67, 0]
drag, startPoint x: 437, startPoint y: 155, endPoint x: 534, endPoint y: 160, distance: 97.4
click at [535, 161] on p "to: <jennifer@metapyxl.com>" at bounding box center [595, 155] width 347 height 12
click at [537, 158] on p "to: <jennifer@metapyxl.com>" at bounding box center [595, 155] width 347 height 12
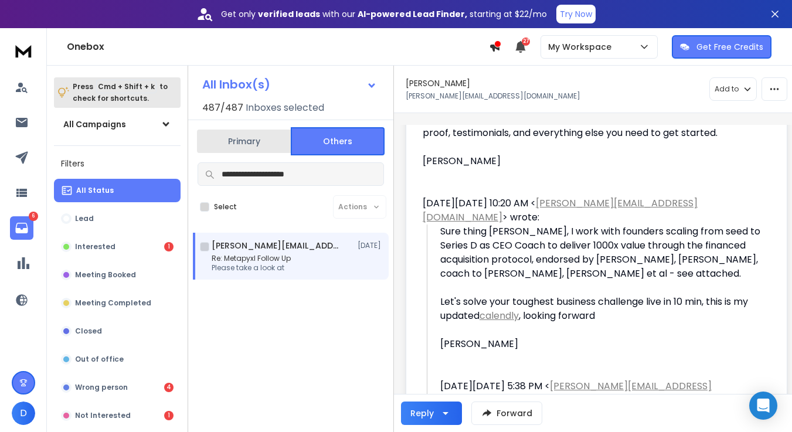
scroll to position [148, 0]
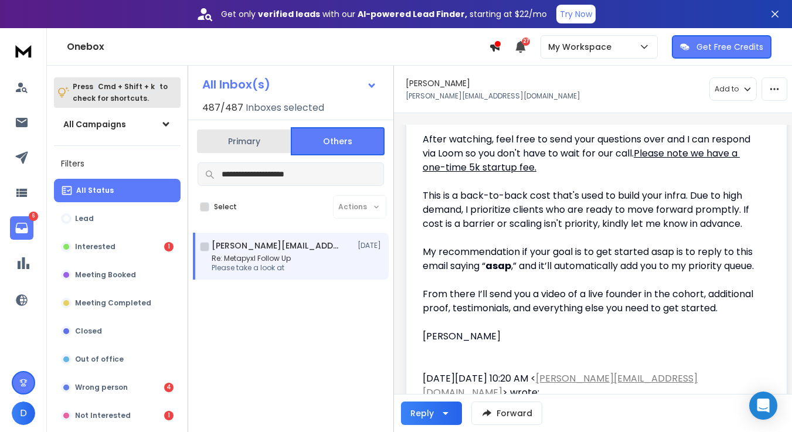
click at [297, 178] on input "**********" at bounding box center [290, 173] width 186 height 23
drag, startPoint x: 333, startPoint y: 170, endPoint x: 202, endPoint y: 176, distance: 131.9
click at [202, 176] on input "**********" at bounding box center [290, 173] width 186 height 23
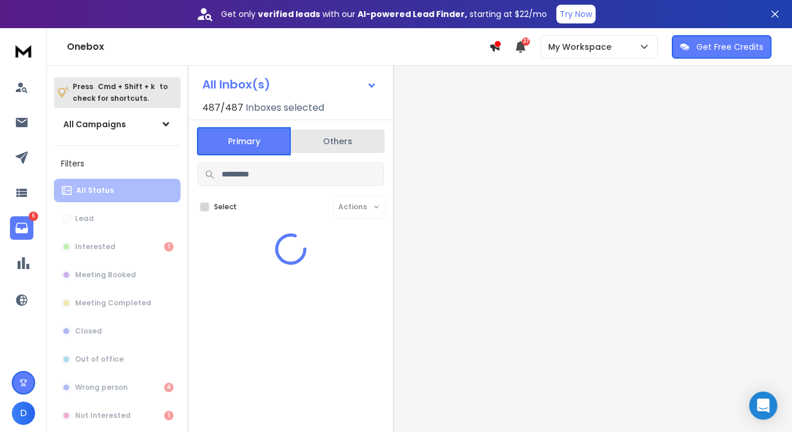
click at [241, 142] on button "Primary" at bounding box center [244, 141] width 94 height 28
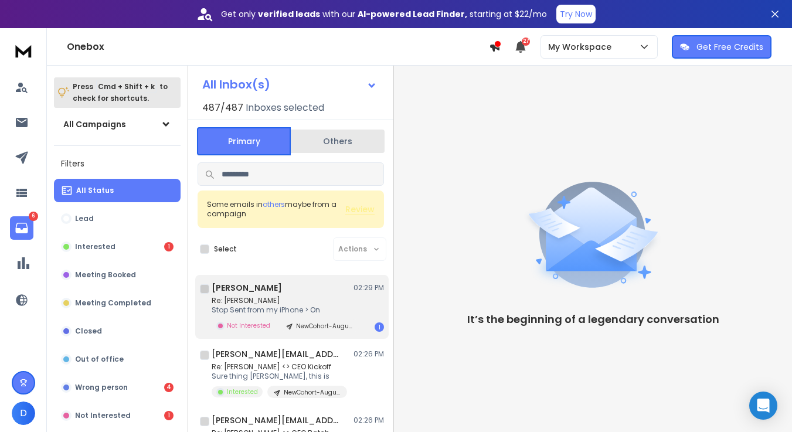
click at [294, 285] on div "Scott Osburn 02:29 PM" at bounding box center [298, 288] width 172 height 12
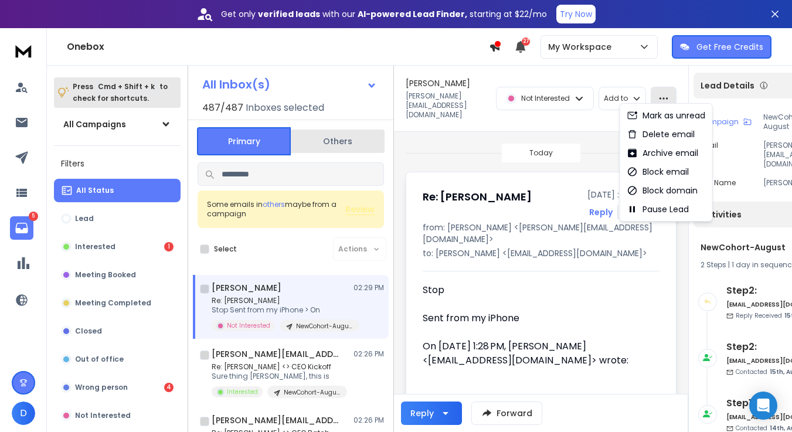
click at [669, 93] on icon "button" at bounding box center [663, 98] width 11 height 11
click at [663, 173] on div "Block email" at bounding box center [658, 172] width 62 height 12
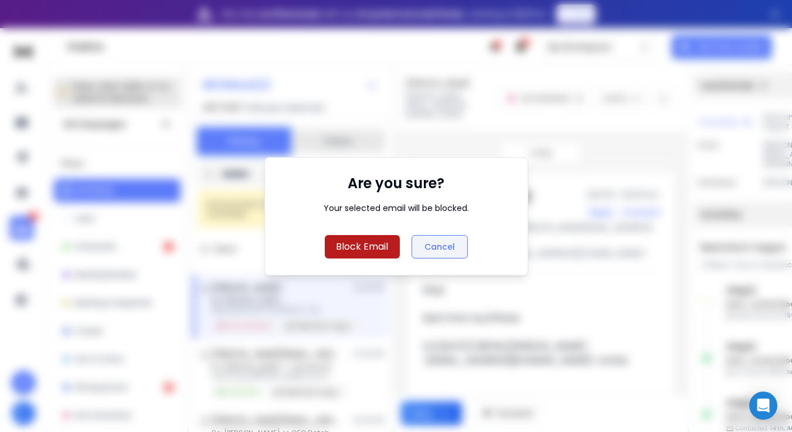
click at [357, 243] on button "Block Email" at bounding box center [362, 246] width 75 height 23
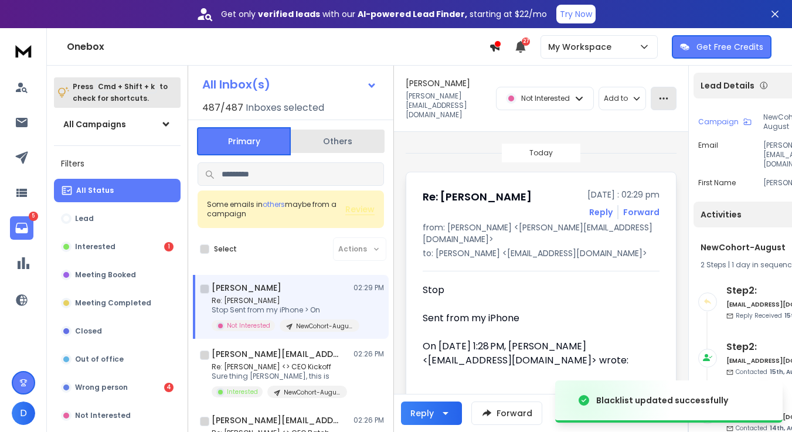
click at [669, 93] on icon "button" at bounding box center [663, 98] width 11 height 11
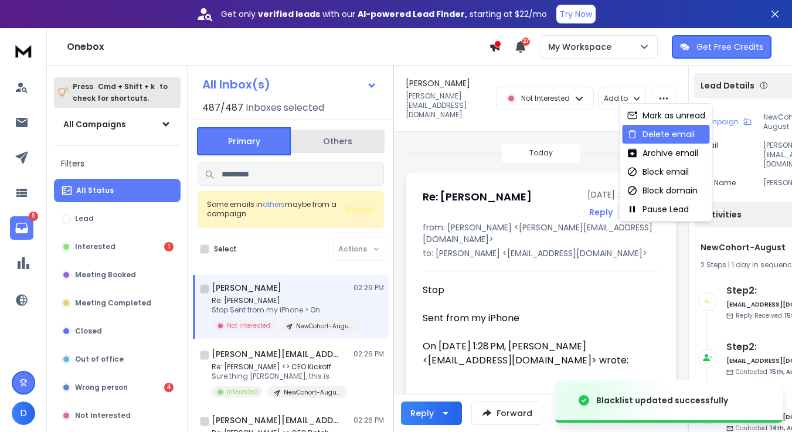
click at [681, 129] on div "Delete email" at bounding box center [660, 134] width 67 height 12
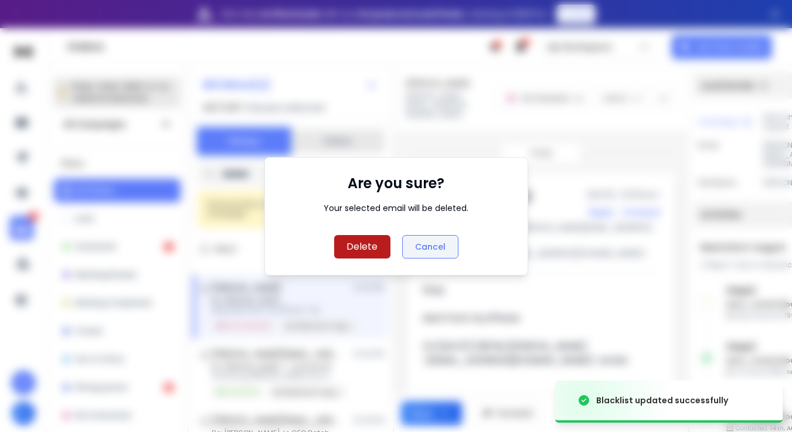
click at [378, 238] on button "Delete" at bounding box center [362, 246] width 56 height 23
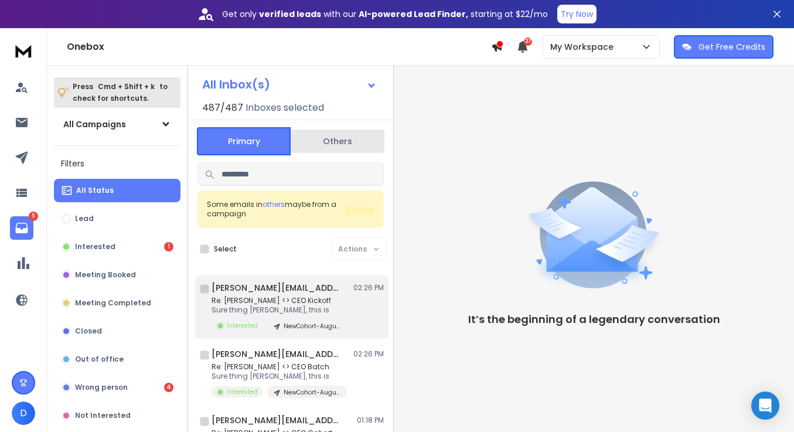
click at [310, 298] on p "Re: Ryan <> CEO Kickoff" at bounding box center [279, 300] width 135 height 9
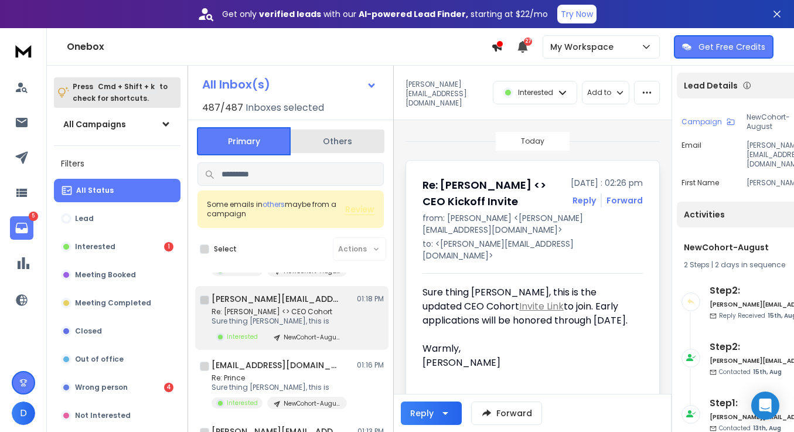
scroll to position [377, 0]
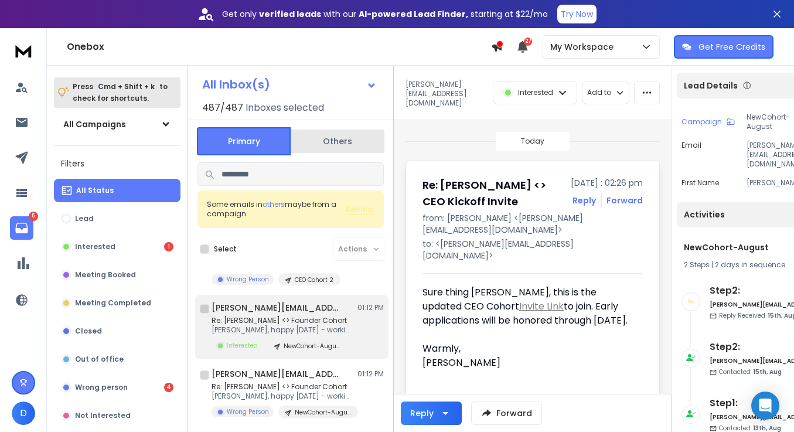
click at [353, 318] on div "Re: Saul <> Founder Cohort Saul, happy Friday - working Interested NewCohort-Au…" at bounding box center [298, 334] width 172 height 36
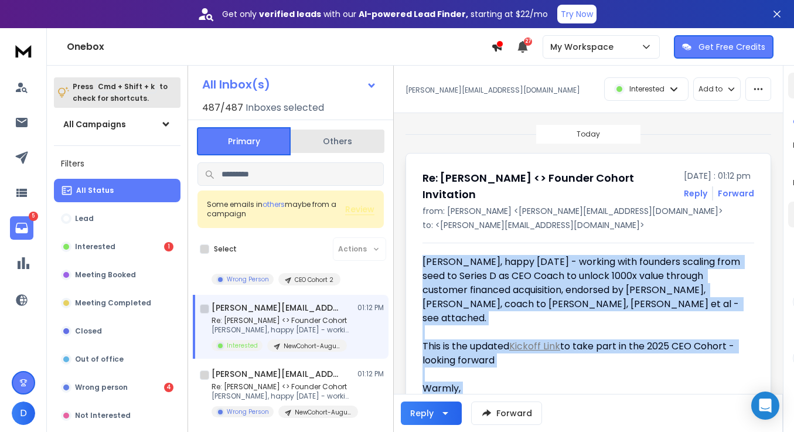
drag, startPoint x: 479, startPoint y: 390, endPoint x: 425, endPoint y: 251, distance: 148.6
copy div "Saul, happy Friday - working with founders scaling from seed to Series D as CEO…"
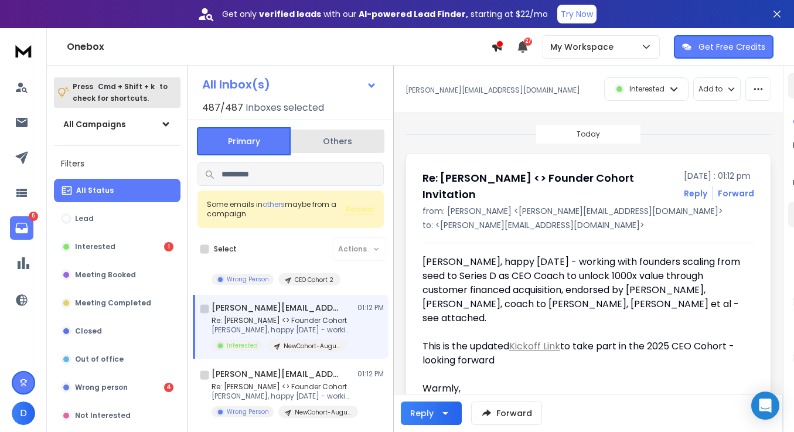
click at [309, 176] on input at bounding box center [290, 173] width 186 height 23
paste input "**********"
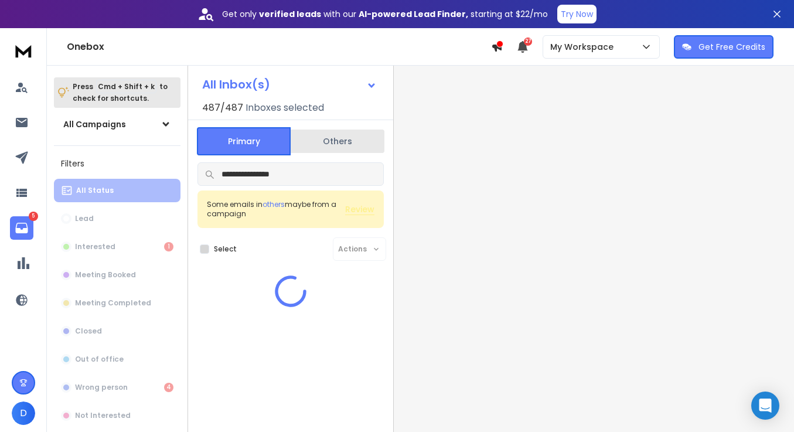
scroll to position [0, 0]
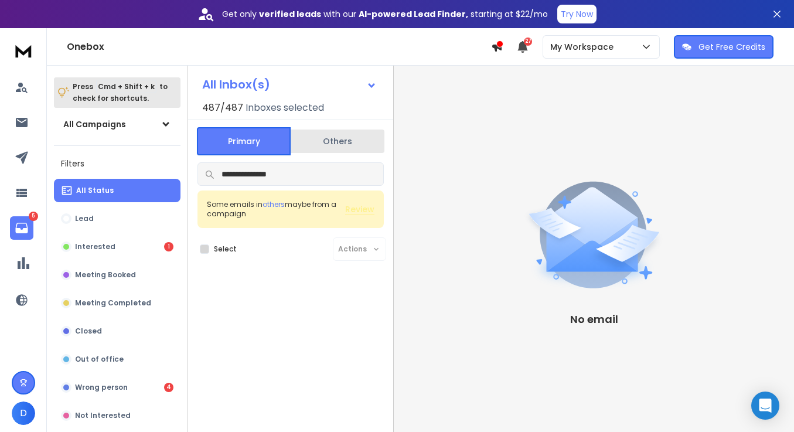
type input "**********"
drag, startPoint x: 295, startPoint y: 178, endPoint x: 192, endPoint y: 168, distance: 103.5
click at [197, 168] on input "**********" at bounding box center [290, 173] width 186 height 23
paste input "**********"
type input "**********"
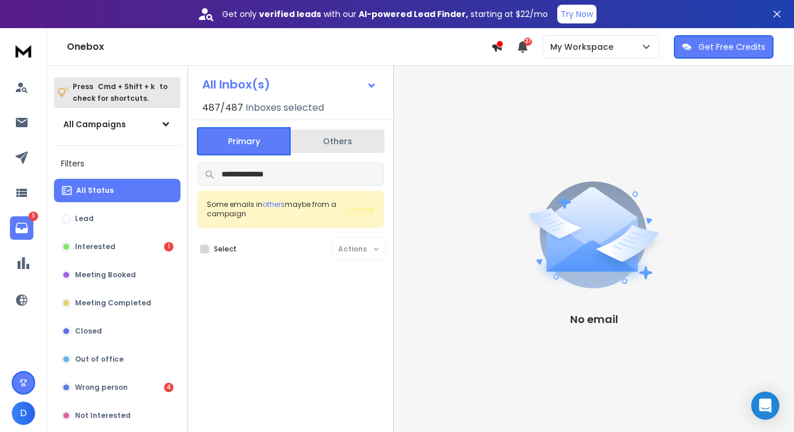
click at [364, 118] on div "**********" at bounding box center [290, 282] width 205 height 432
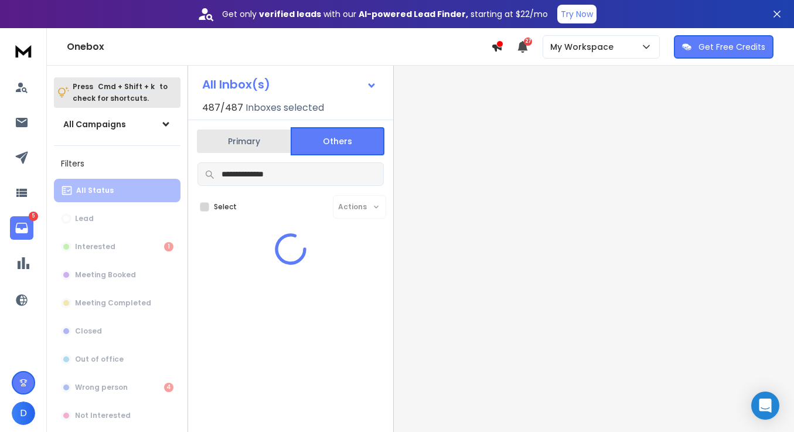
click at [360, 128] on button "Others" at bounding box center [338, 141] width 94 height 28
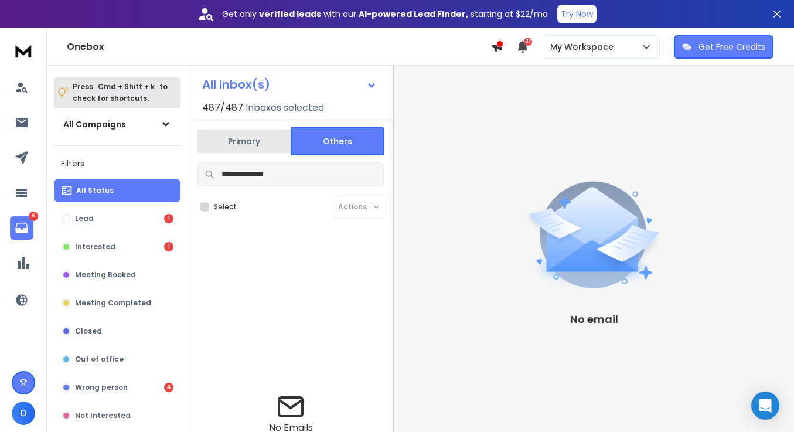
drag, startPoint x: 294, startPoint y: 179, endPoint x: 185, endPoint y: 168, distance: 109.6
click at [197, 169] on input "**********" at bounding box center [290, 173] width 186 height 23
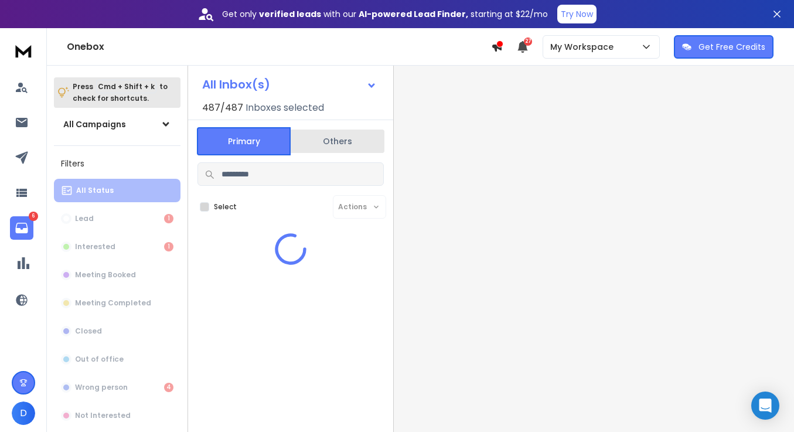
click at [255, 143] on button "Primary" at bounding box center [244, 141] width 94 height 28
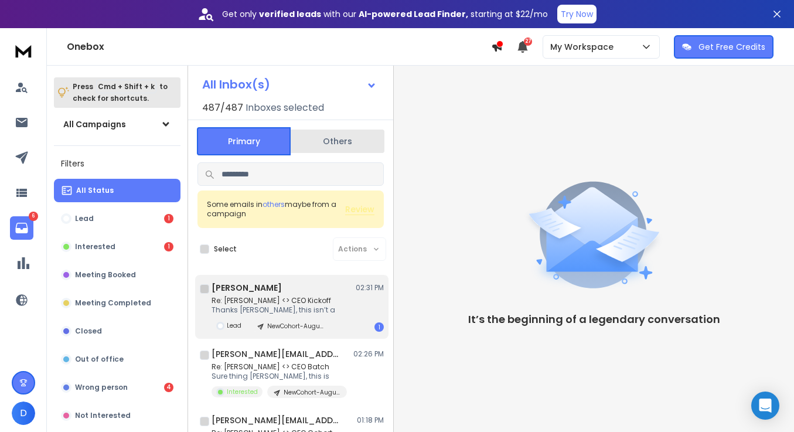
click at [356, 289] on p "02:31 PM" at bounding box center [370, 287] width 28 height 9
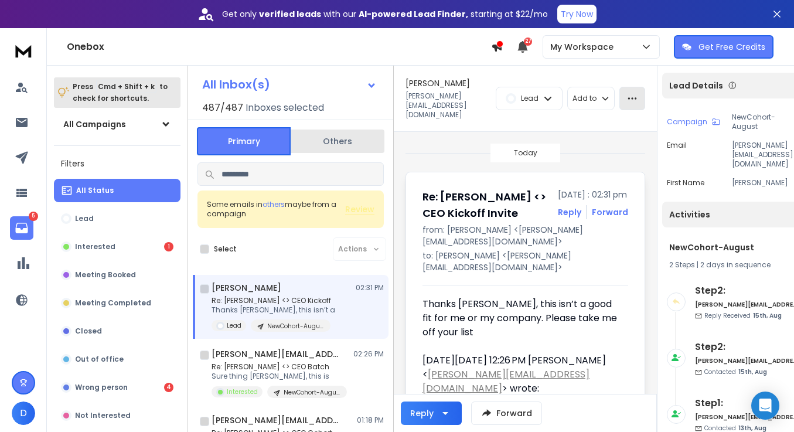
click at [637, 93] on icon "button" at bounding box center [632, 98] width 11 height 11
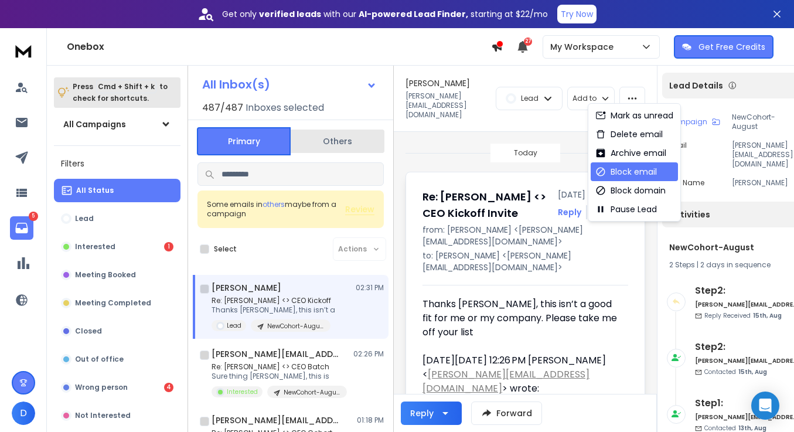
click at [648, 172] on div "Block email" at bounding box center [626, 172] width 62 height 12
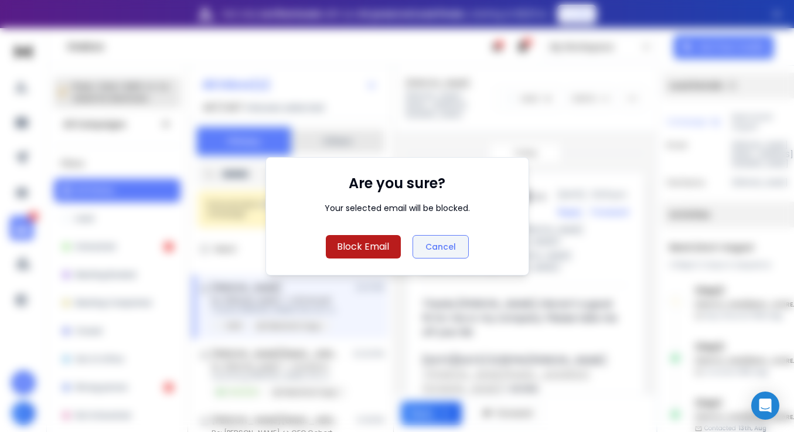
click at [374, 247] on button "Block Email" at bounding box center [363, 246] width 75 height 23
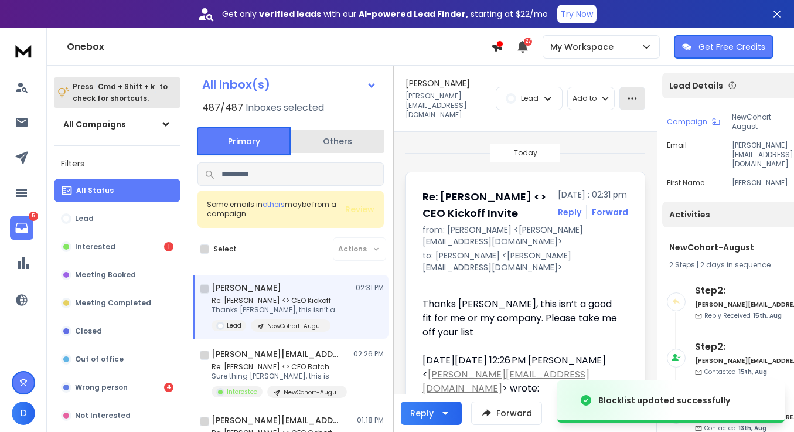
click at [645, 98] on button "button" at bounding box center [632, 98] width 26 height 23
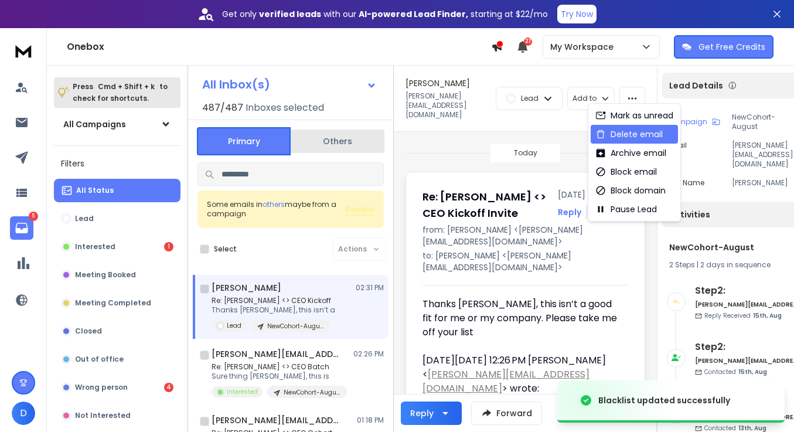
click at [650, 137] on div "Delete email" at bounding box center [628, 134] width 67 height 12
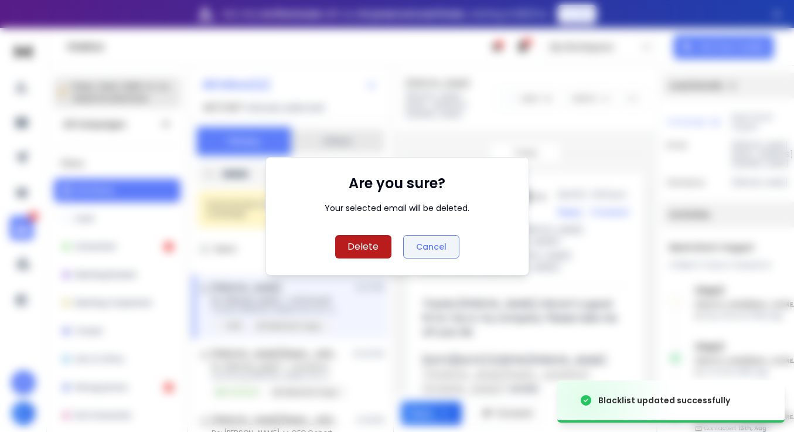
drag, startPoint x: 356, startPoint y: 246, endPoint x: 387, endPoint y: 254, distance: 31.6
click at [356, 246] on button "Delete" at bounding box center [363, 246] width 56 height 23
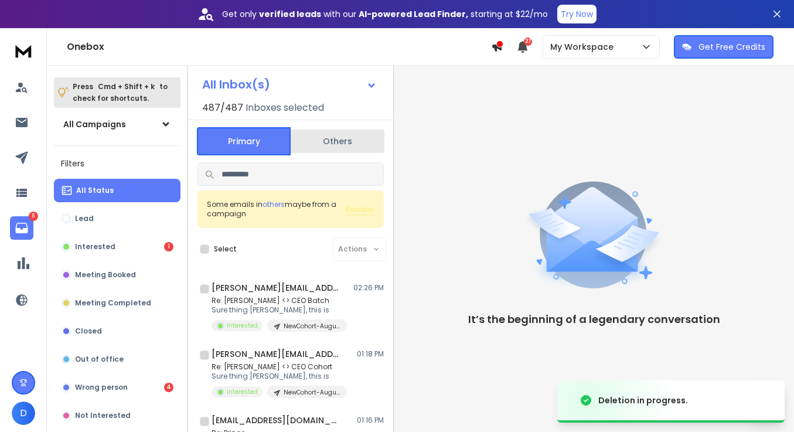
click at [346, 145] on button "Others" at bounding box center [338, 141] width 94 height 26
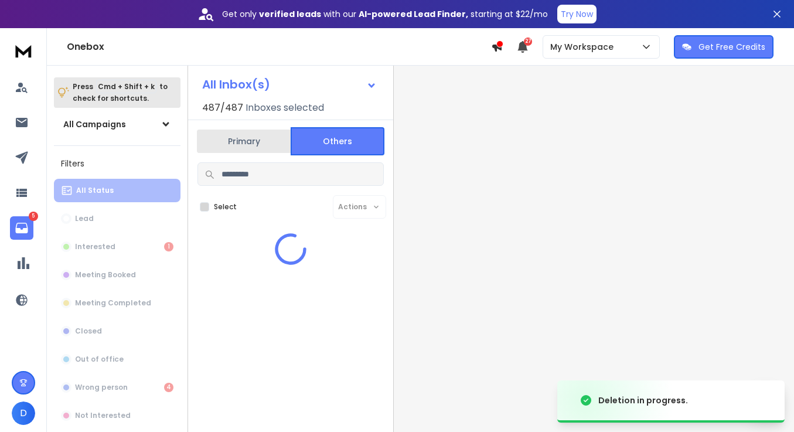
click at [244, 133] on button "Primary" at bounding box center [244, 141] width 94 height 26
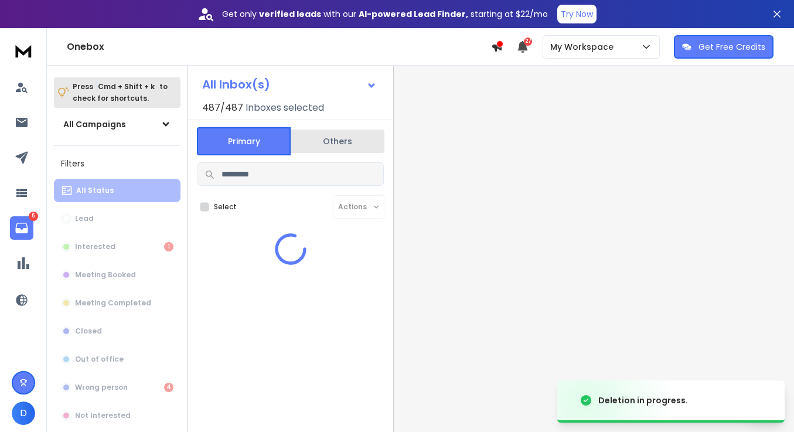
click at [273, 169] on input at bounding box center [290, 173] width 186 height 23
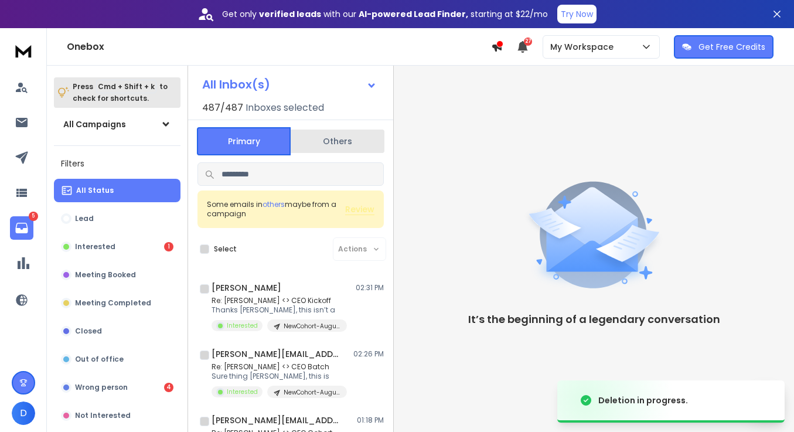
click at [350, 125] on div "All Inbox(s) 487 / 487 Inboxes selected Primary Others Some emails in others ma…" at bounding box center [290, 282] width 205 height 432
click at [352, 129] on button "Others" at bounding box center [338, 141] width 94 height 26
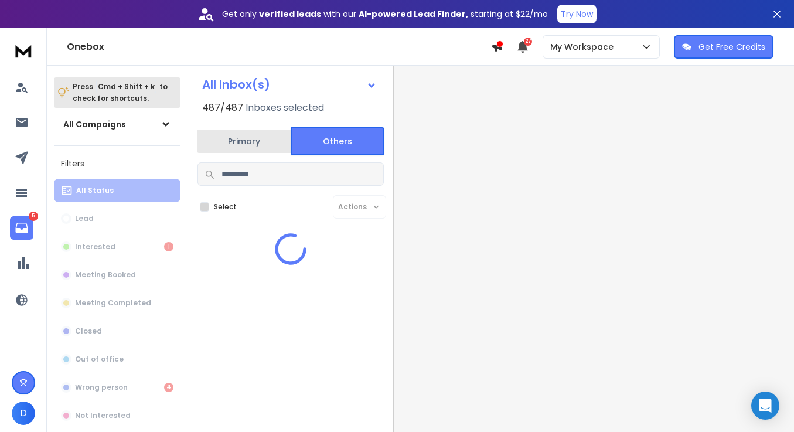
click at [298, 173] on input at bounding box center [290, 173] width 186 height 23
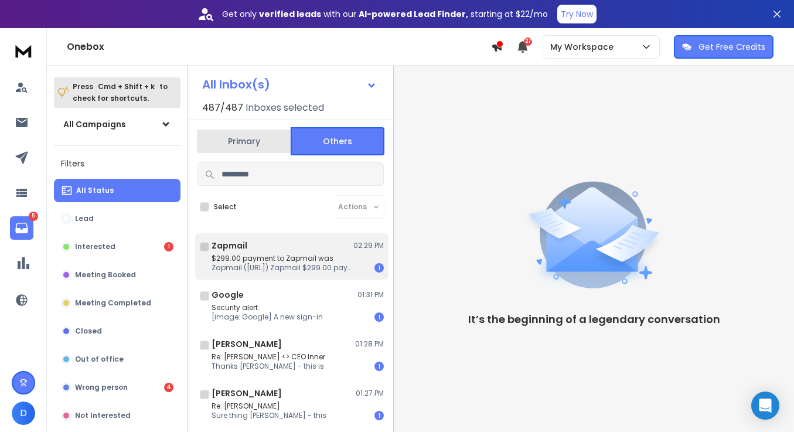
click at [270, 241] on div "Zapmail 02:29 PM" at bounding box center [298, 246] width 172 height 12
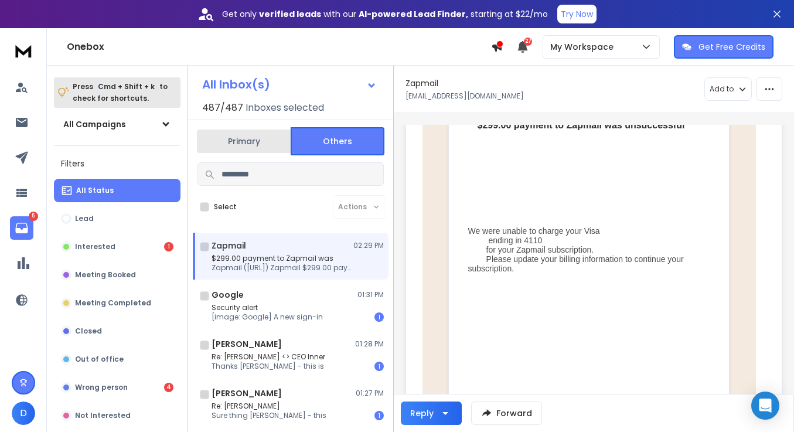
scroll to position [1361, 0]
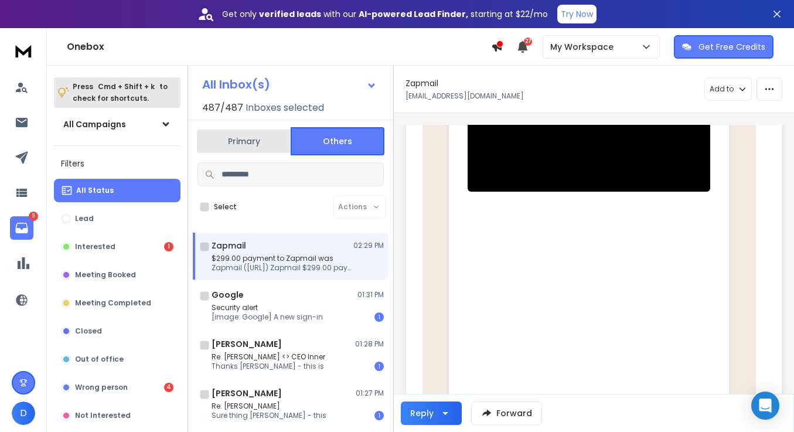
click at [282, 180] on input at bounding box center [290, 173] width 186 height 23
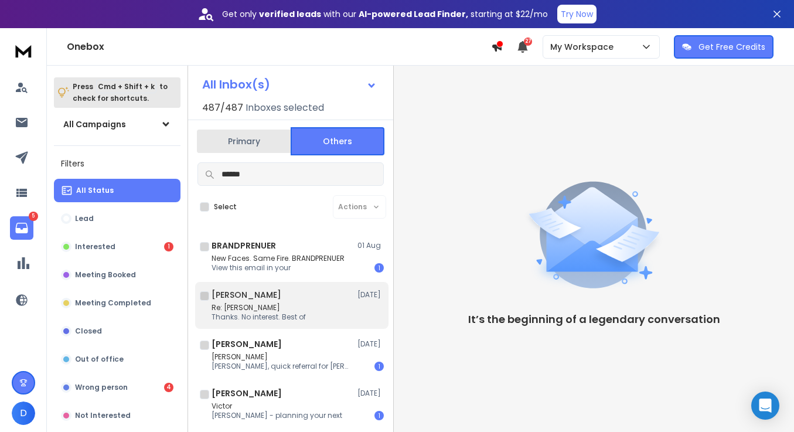
type input "******"
click at [343, 309] on div "Re: Victor Thanks. No interest. Best of" at bounding box center [298, 312] width 172 height 19
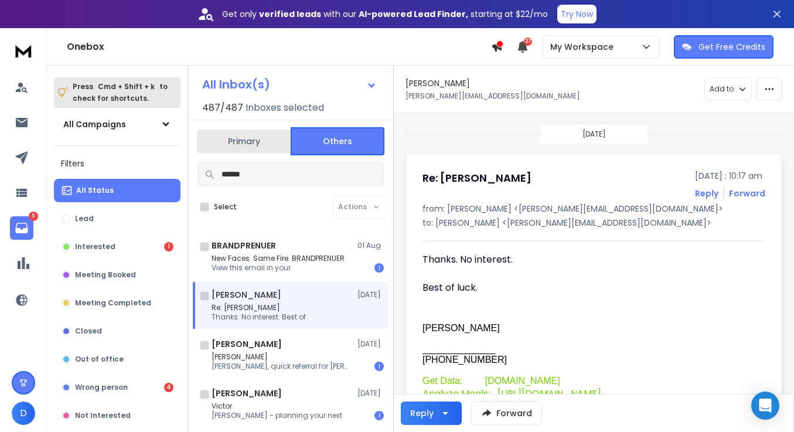
click at [238, 158] on div "Primary Others ****** Select Actions BRANDPRENUER 01 Aug New Faces. Same Fire. …" at bounding box center [290, 339] width 205 height 420
click at [248, 169] on input "******" at bounding box center [290, 173] width 186 height 23
click at [251, 136] on button "Primary" at bounding box center [244, 141] width 94 height 26
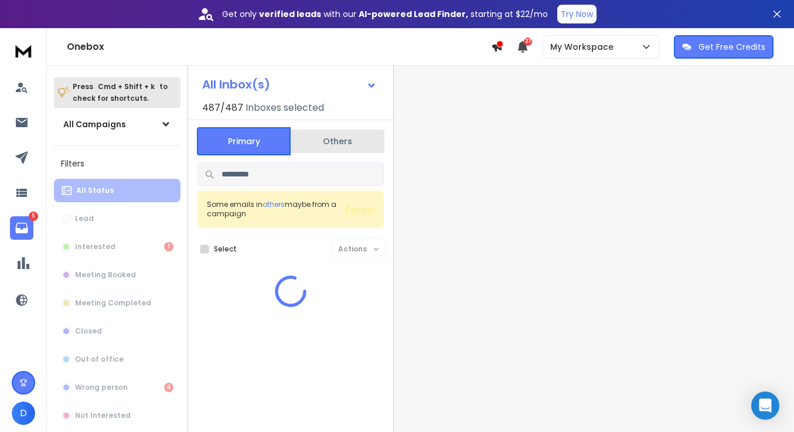
click at [282, 189] on div "Some emails in others maybe from a campaign Review Select Actions" at bounding box center [290, 295] width 205 height 274
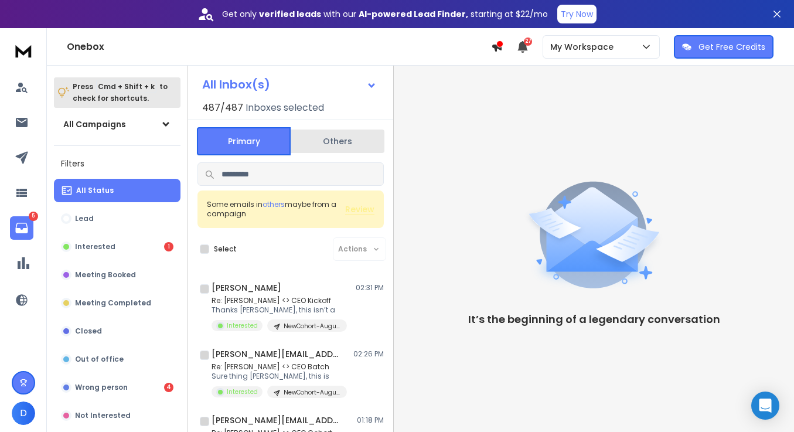
click at [282, 182] on input at bounding box center [290, 173] width 186 height 23
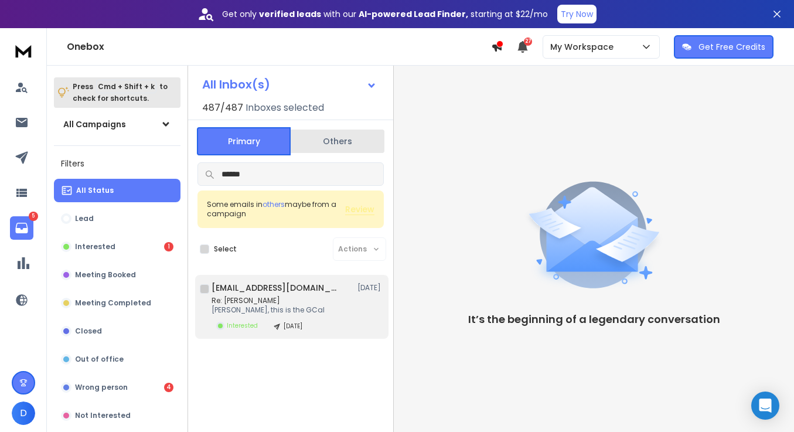
type input "******"
click at [336, 295] on div "vmartin@maccorobotics.com 14 Jul Re: Victor Victor, this is the GCal Interested…" at bounding box center [298, 307] width 172 height 50
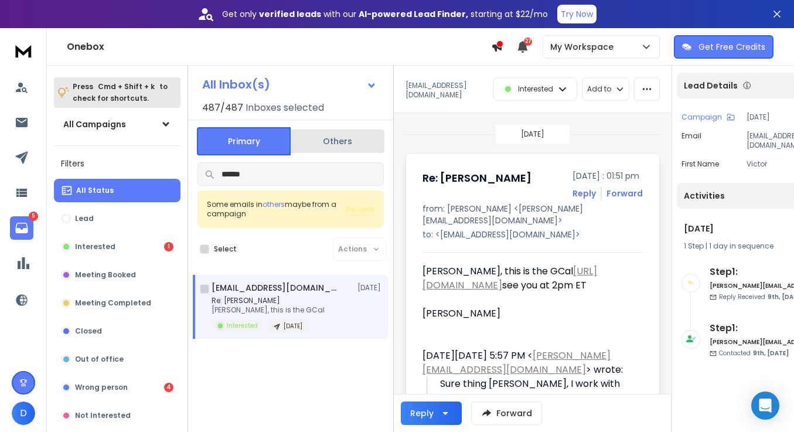
drag, startPoint x: 282, startPoint y: 175, endPoint x: 210, endPoint y: 169, distance: 72.4
click at [210, 169] on input "******" at bounding box center [290, 173] width 186 height 23
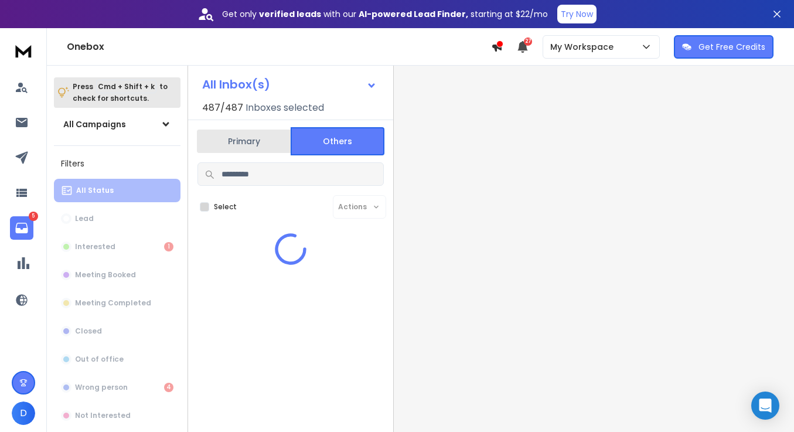
click at [338, 139] on button "Others" at bounding box center [338, 141] width 94 height 28
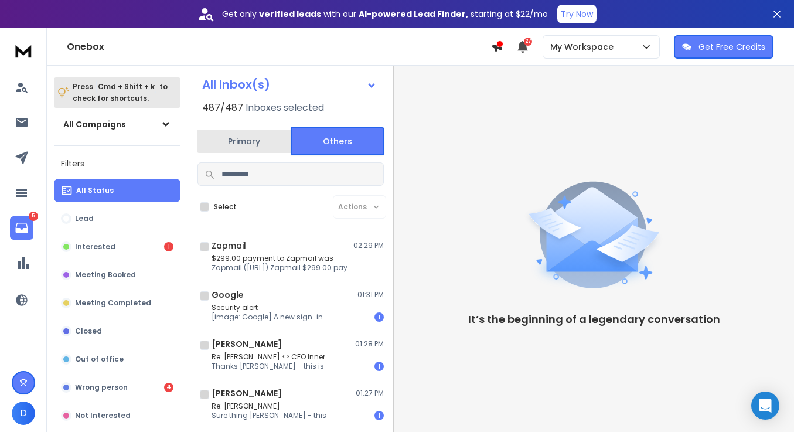
click at [264, 145] on button "Primary" at bounding box center [244, 141] width 94 height 26
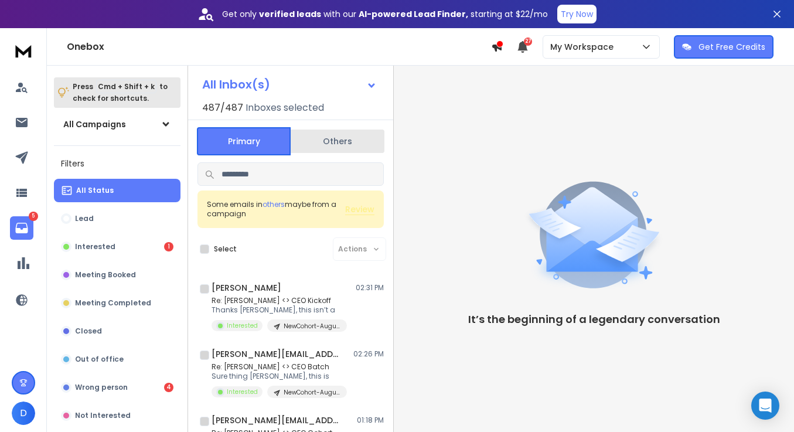
click at [335, 139] on button "Others" at bounding box center [338, 141] width 94 height 26
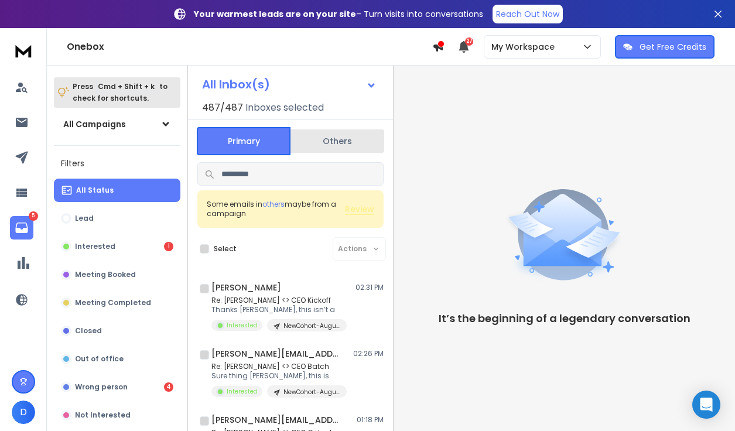
click at [339, 131] on button "Others" at bounding box center [338, 141] width 94 height 26
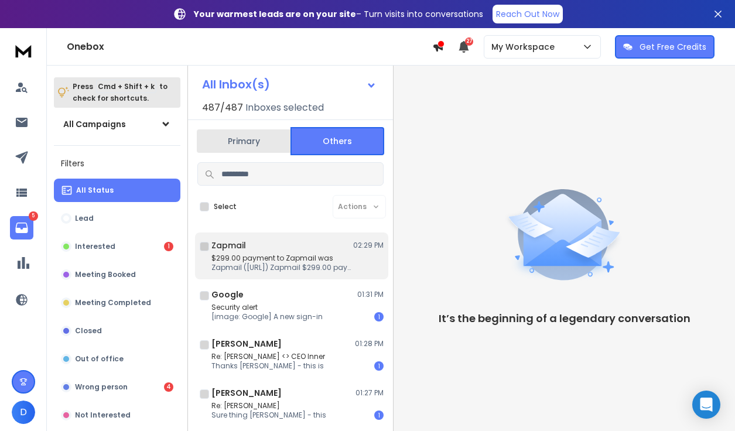
click at [338, 250] on div "Zapmail 02:29 PM" at bounding box center [298, 246] width 172 height 12
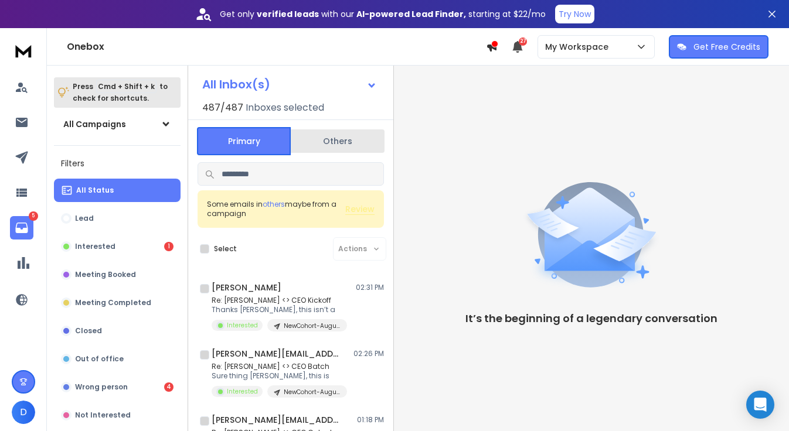
click at [323, 141] on button "Others" at bounding box center [338, 141] width 94 height 26
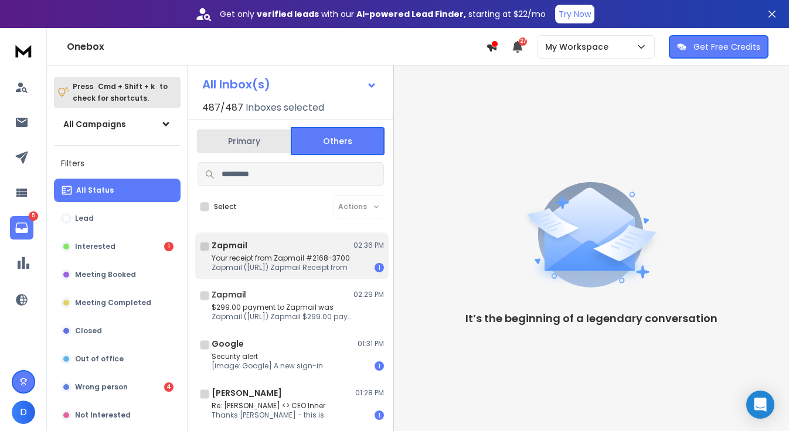
click at [360, 252] on div "Zapmail 02:36 PM Your receipt from Zapmail #2168-3700 Zapmail ([URL]) Zapmail R…" at bounding box center [298, 256] width 172 height 33
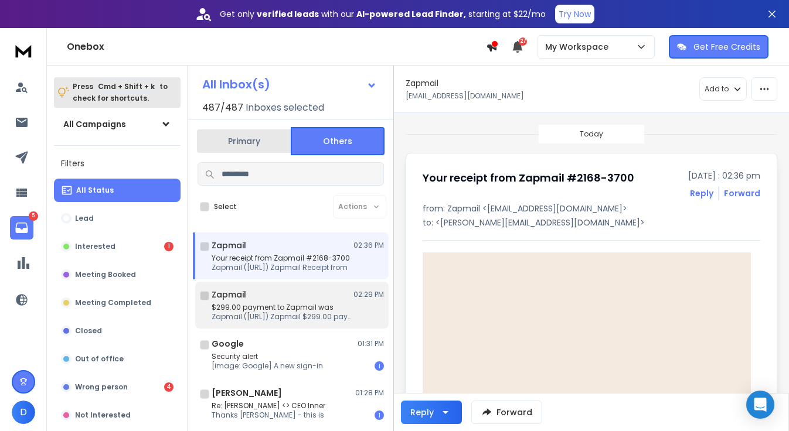
click at [316, 284] on div "Zapmail 02:29 PM $299.00 payment to Zapmail was Zapmail ([URL]) Zapmail $299.00…" at bounding box center [291, 305] width 193 height 47
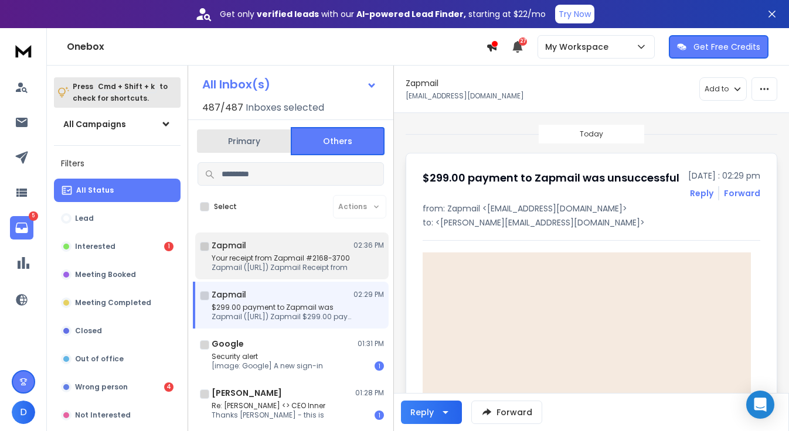
click at [312, 261] on p "Your receipt from Zapmail #2168-3700" at bounding box center [281, 258] width 138 height 9
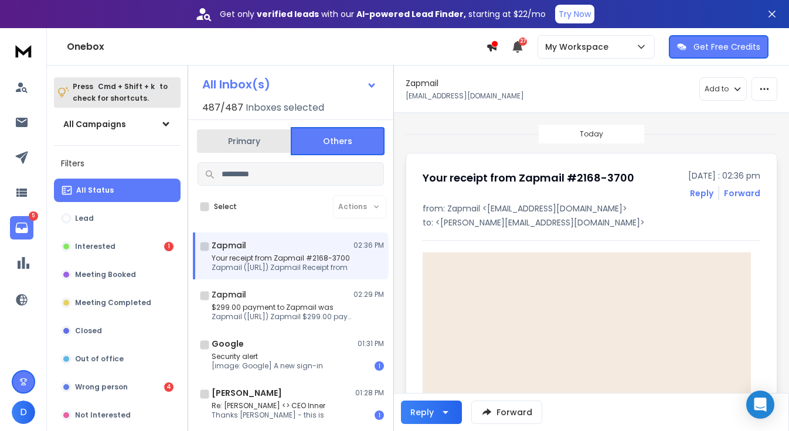
click at [255, 139] on button "Primary" at bounding box center [244, 141] width 94 height 26
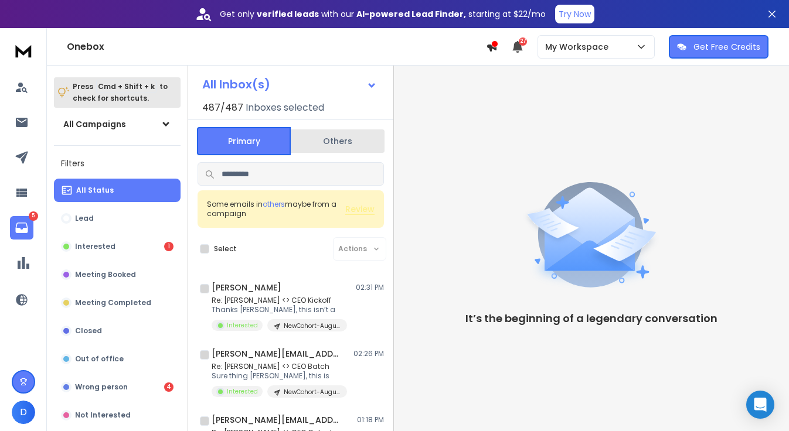
click at [21, 412] on span "D" at bounding box center [23, 412] width 23 height 23
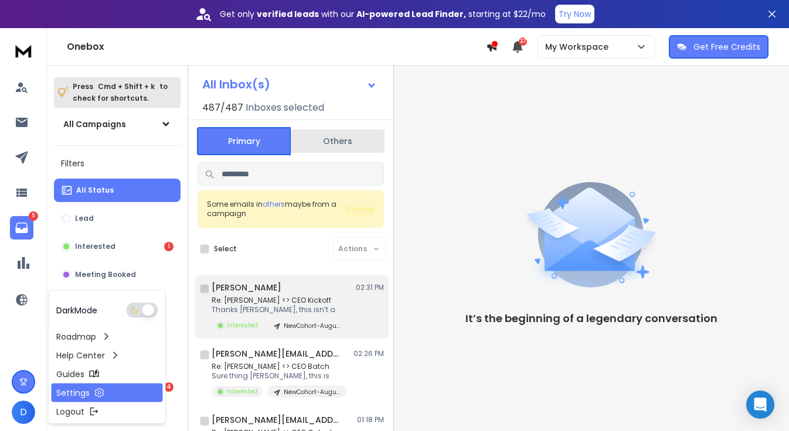
click at [296, 301] on p "Re: Ryan <> CEO Kickoff" at bounding box center [279, 300] width 135 height 9
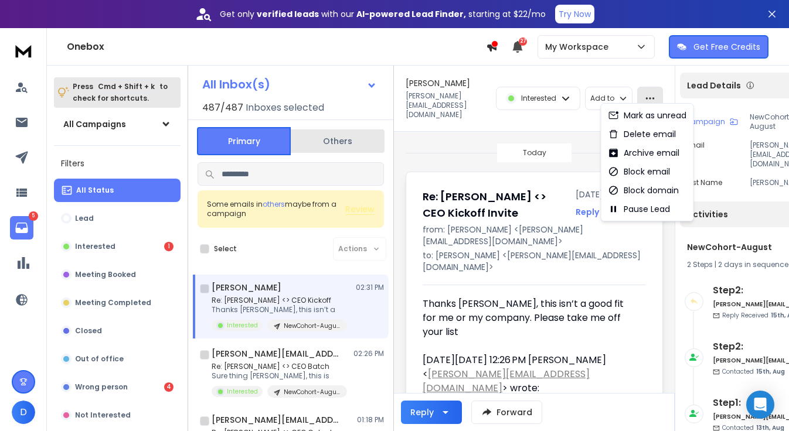
click at [655, 93] on icon "button" at bounding box center [649, 98] width 11 height 11
click at [651, 170] on div "Block email" at bounding box center [639, 172] width 62 height 12
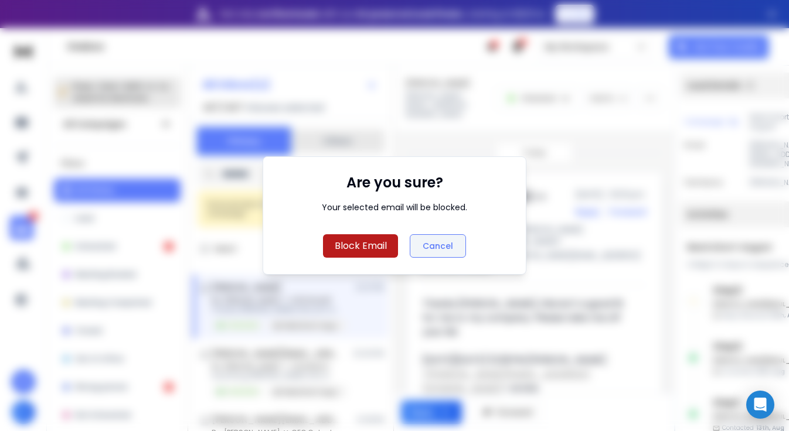
click at [342, 243] on button "Block Email" at bounding box center [360, 245] width 75 height 23
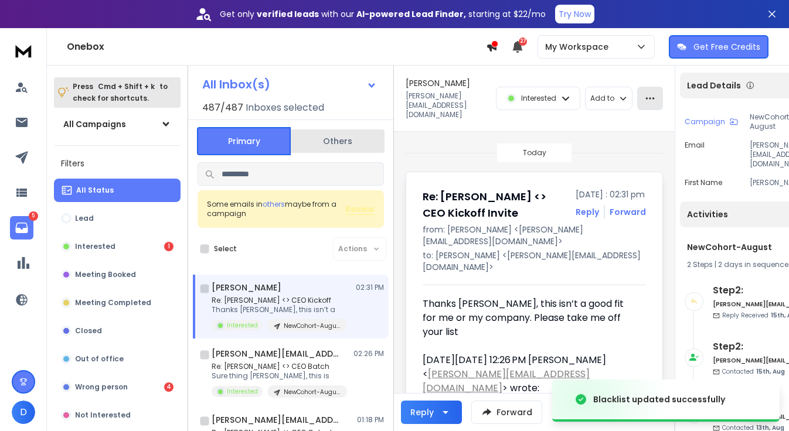
click at [663, 87] on button "button" at bounding box center [650, 98] width 26 height 23
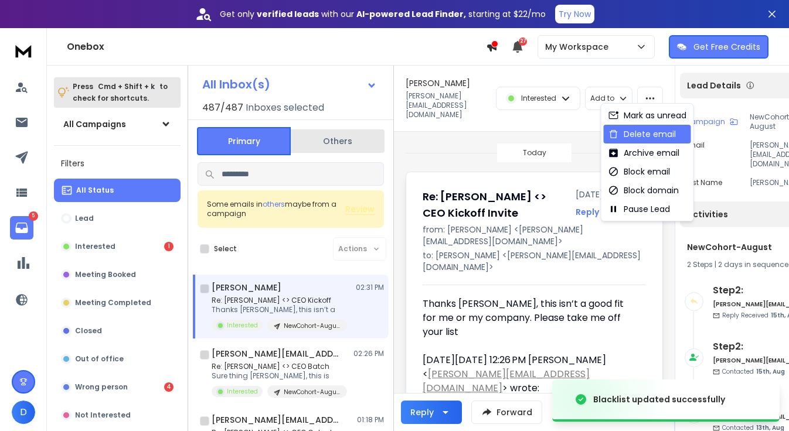
click at [657, 135] on div "Delete email" at bounding box center [641, 134] width 67 height 12
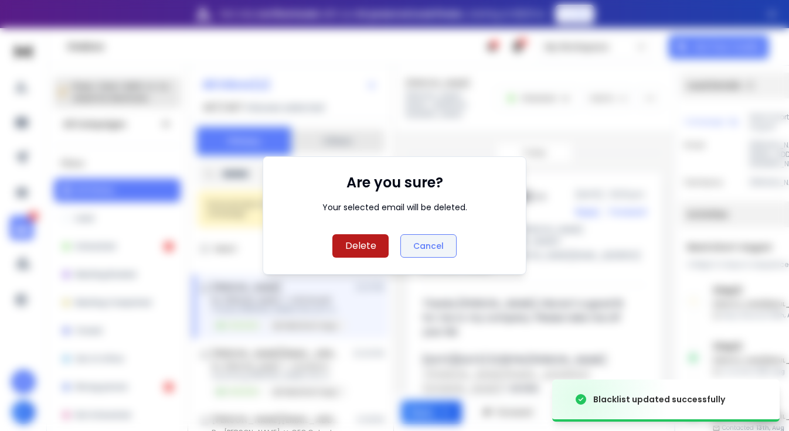
click at [353, 258] on button "Delete" at bounding box center [360, 245] width 56 height 23
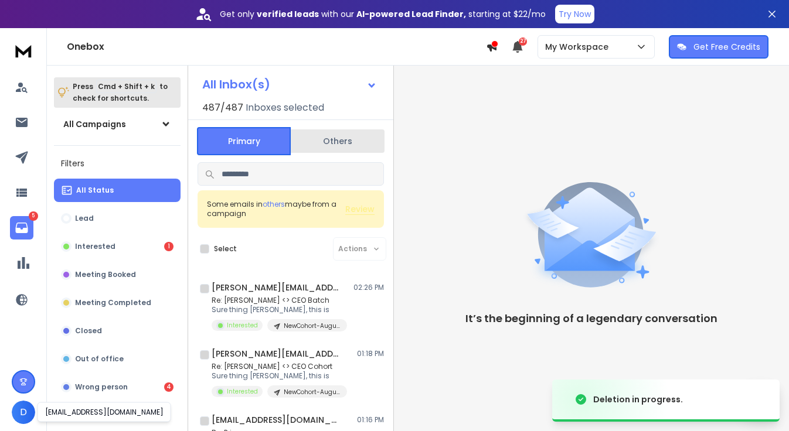
click at [23, 417] on span "D" at bounding box center [23, 412] width 23 height 23
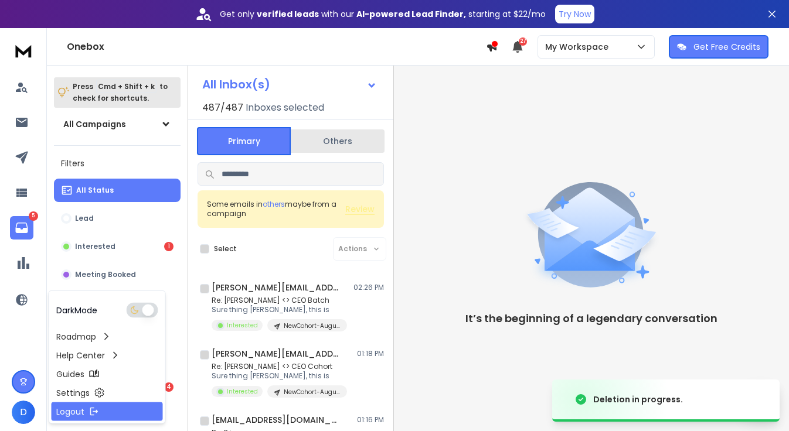
click at [73, 414] on p "Logout" at bounding box center [70, 412] width 28 height 12
